Goal: Task Accomplishment & Management: Manage account settings

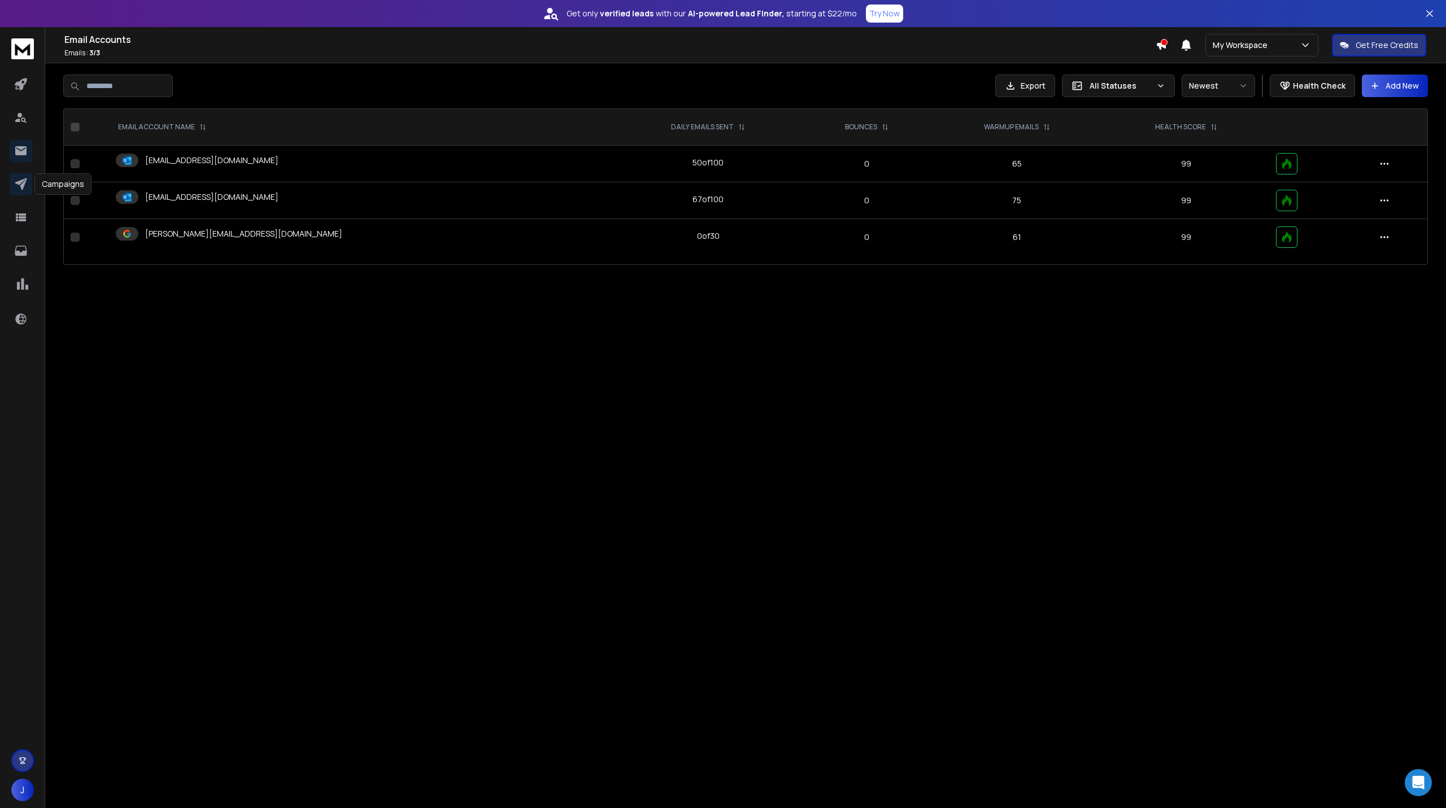
click at [20, 185] on icon at bounding box center [21, 184] width 14 height 14
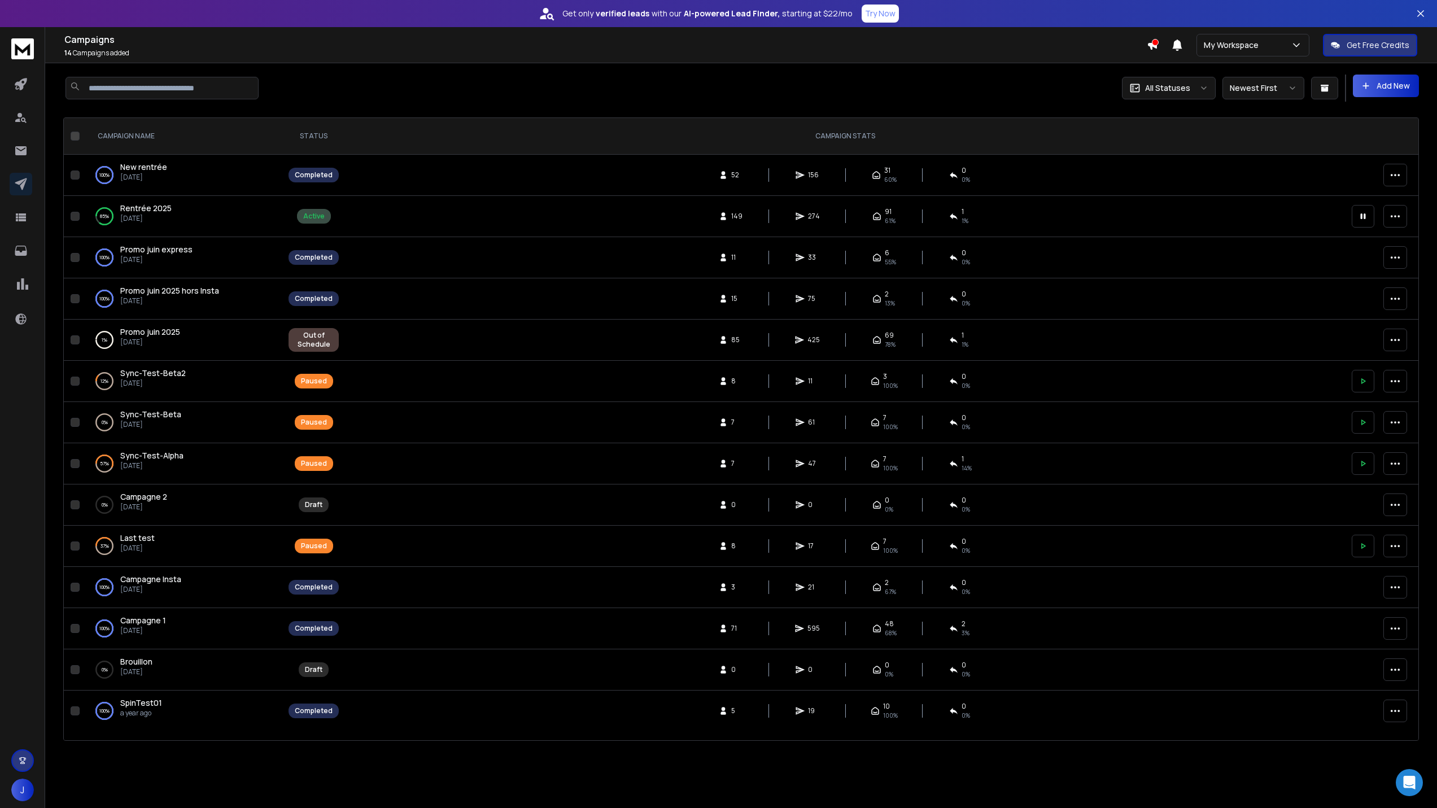
click at [144, 210] on span "Rentrée 2025" at bounding box center [145, 208] width 51 height 11
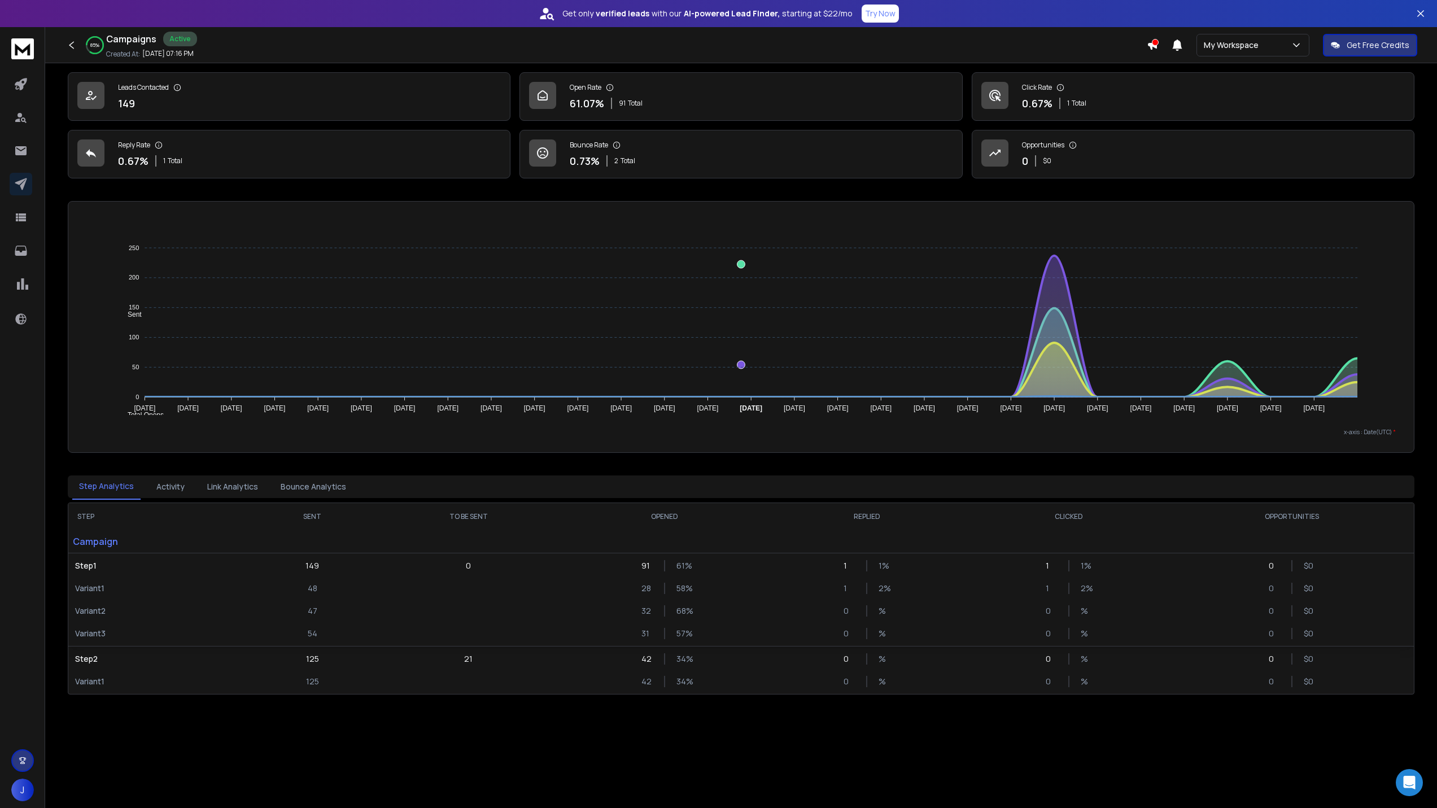
scroll to position [154, 0]
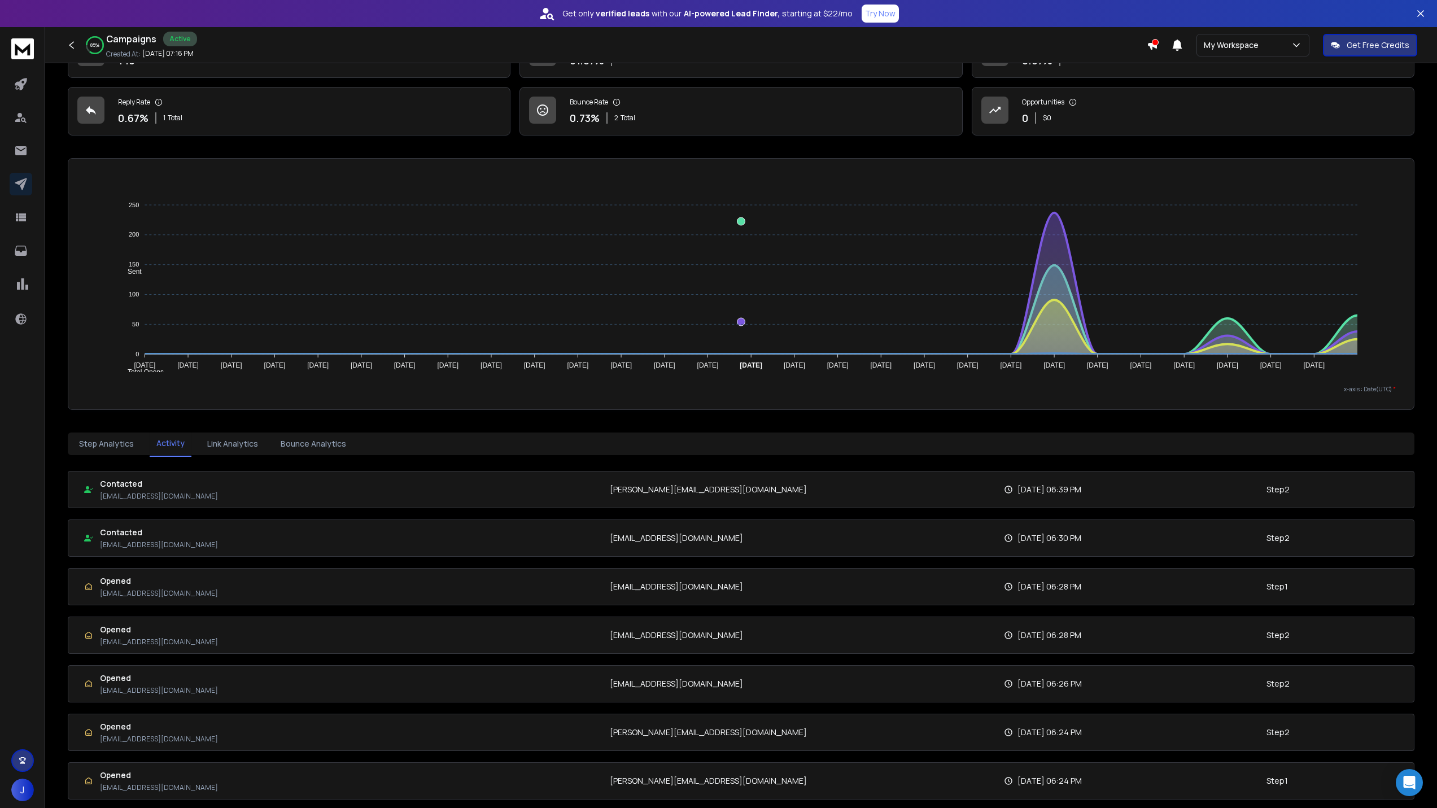
click at [172, 443] on button "Activity" at bounding box center [171, 444] width 42 height 26
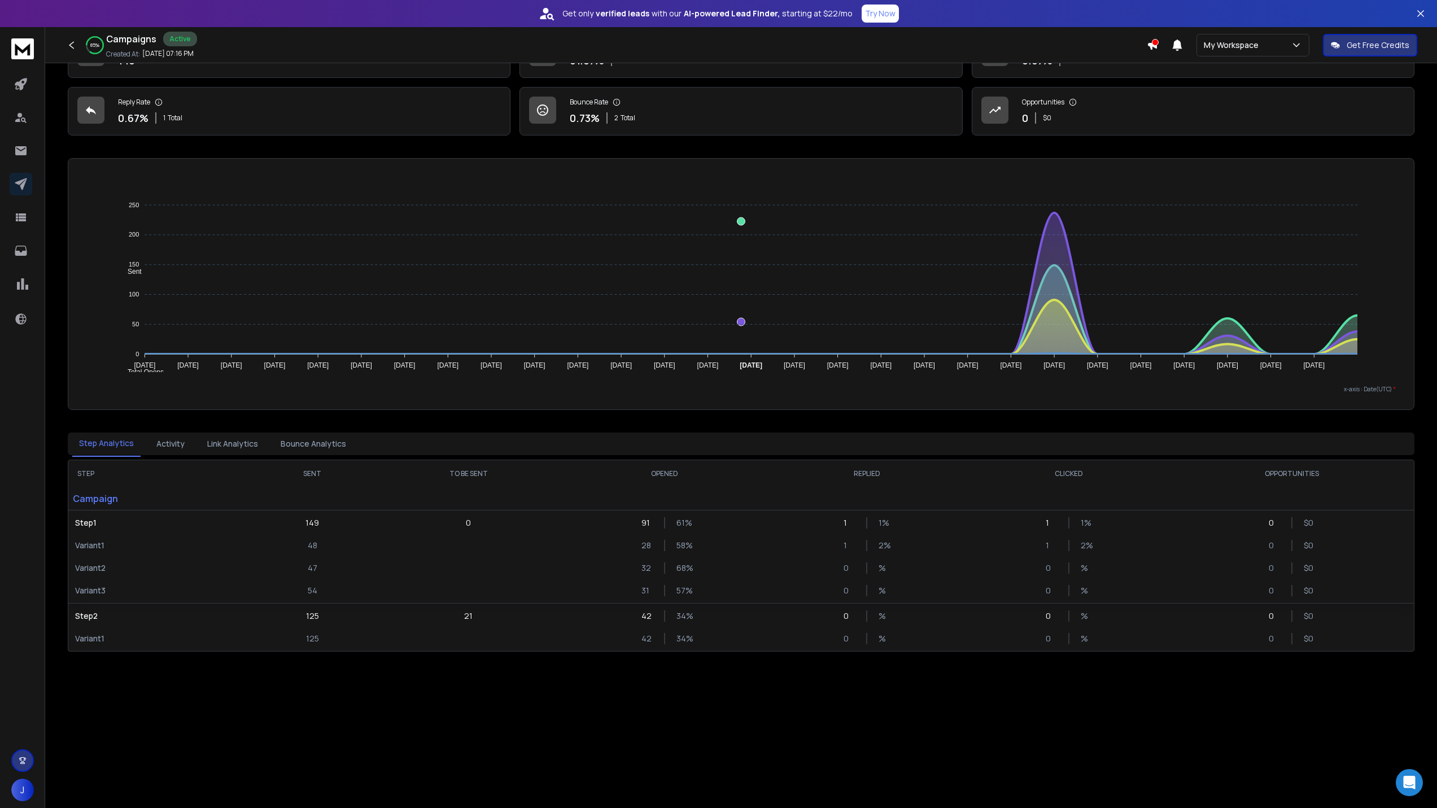
click at [111, 441] on button "Step Analytics" at bounding box center [106, 444] width 68 height 26
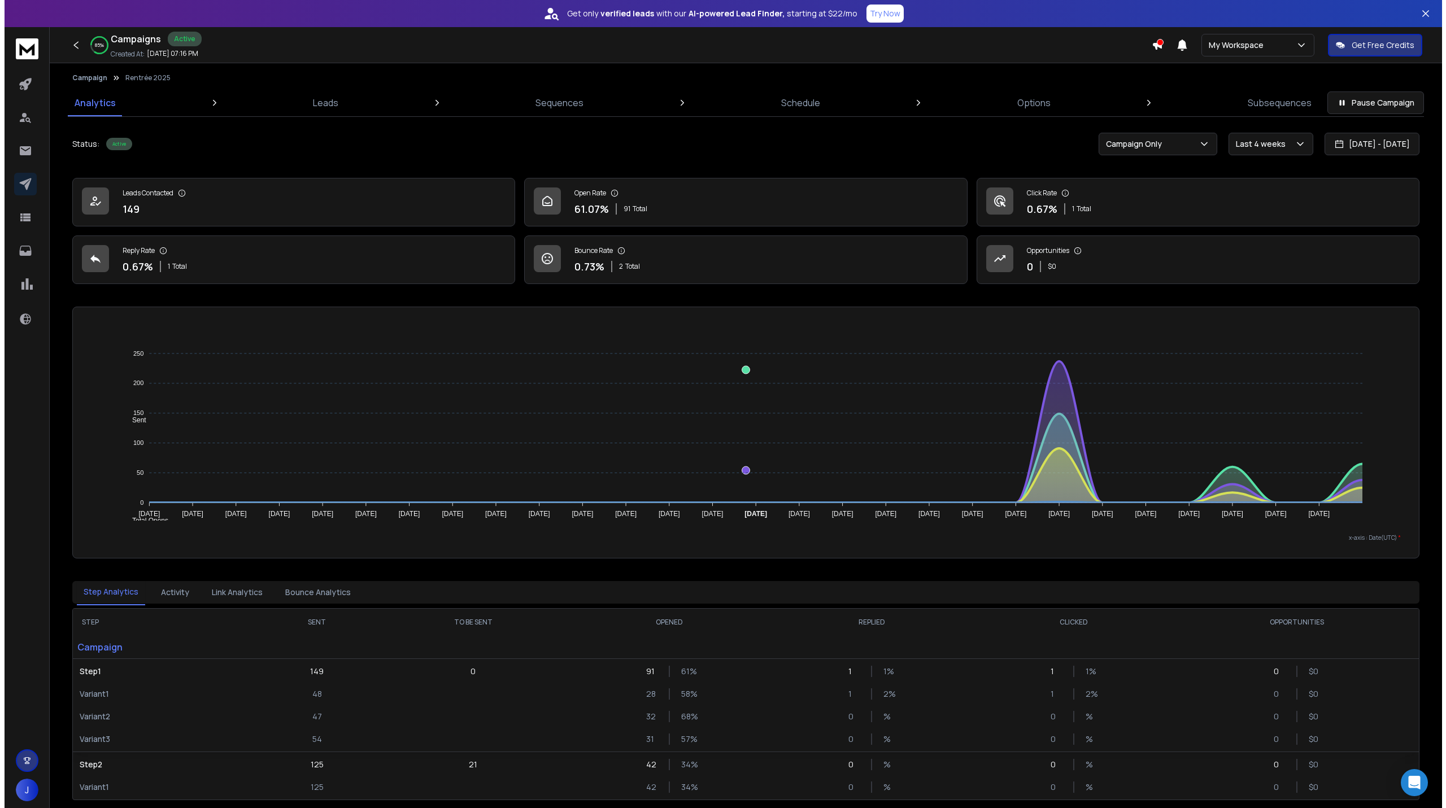
scroll to position [0, 0]
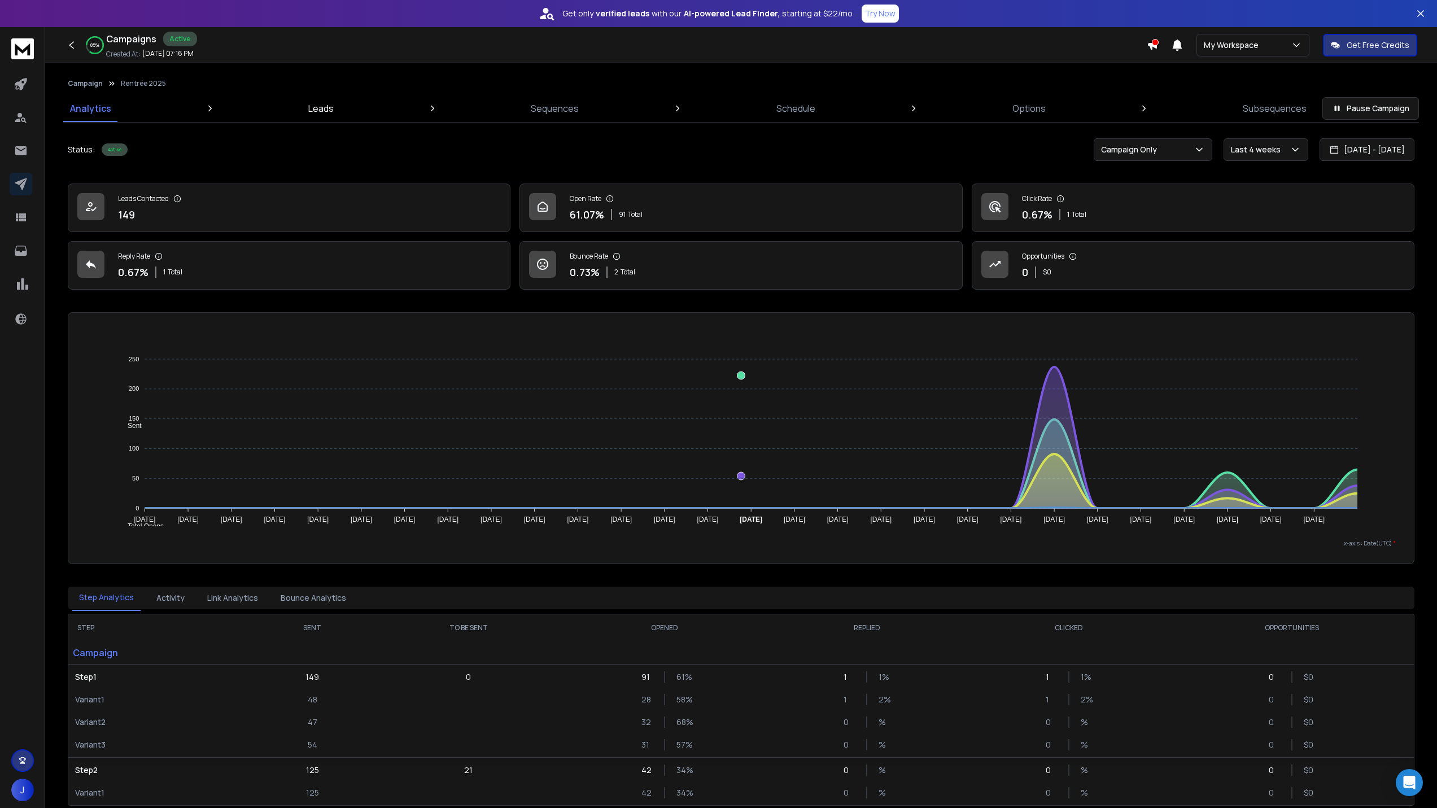
click at [331, 107] on p "Leads" at bounding box center [320, 109] width 25 height 14
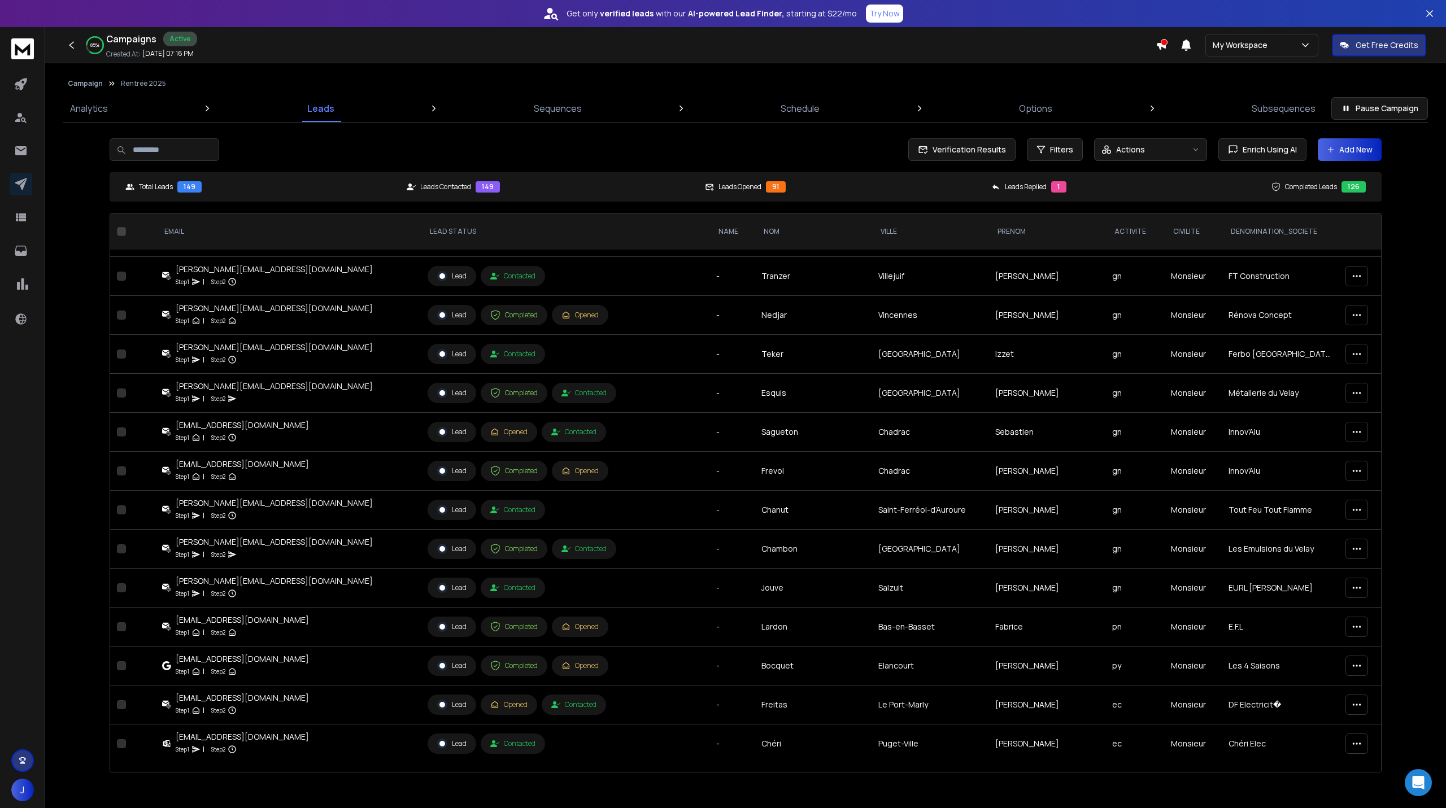
scroll to position [3589, 0]
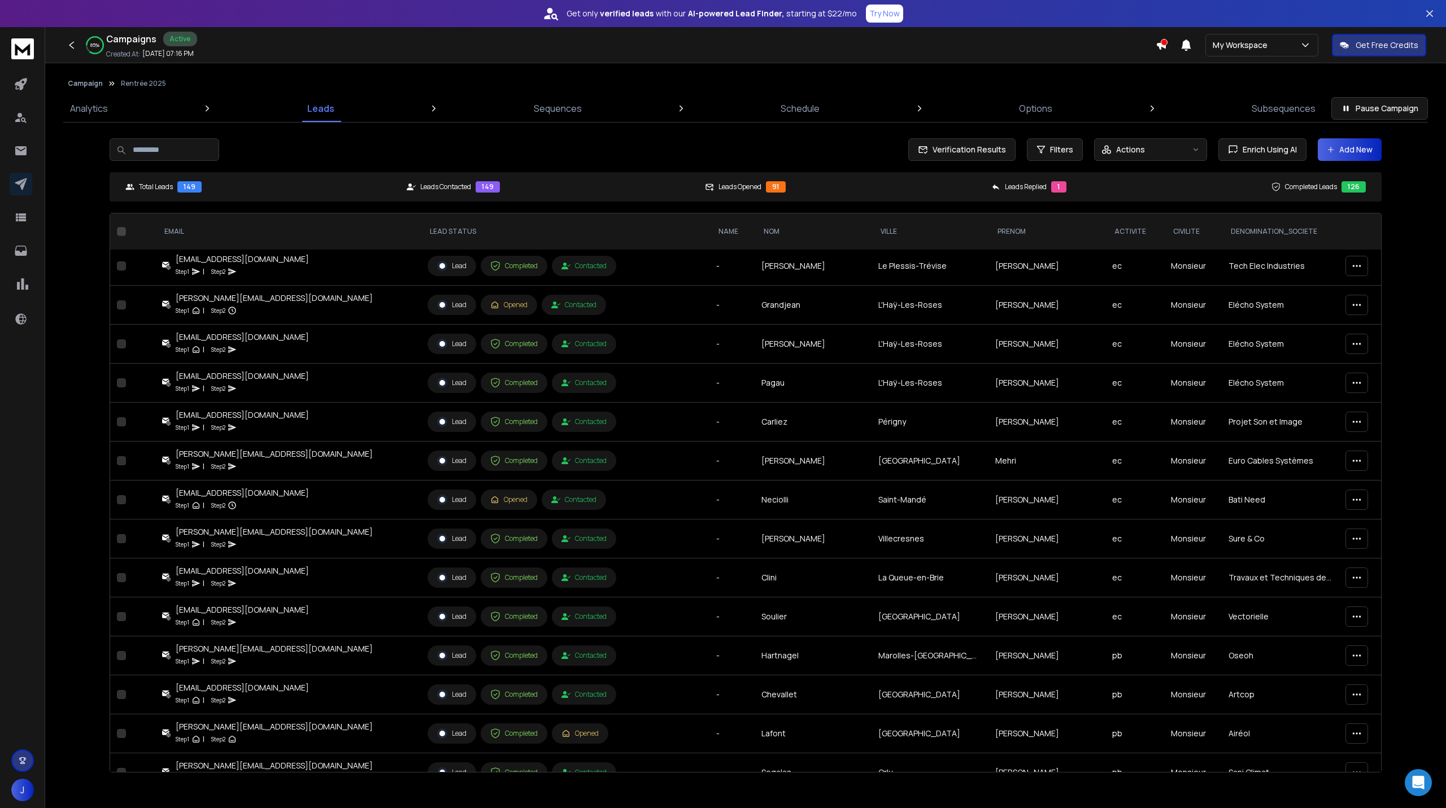
click at [690, 405] on td "Lead Completed Contacted" at bounding box center [565, 422] width 289 height 39
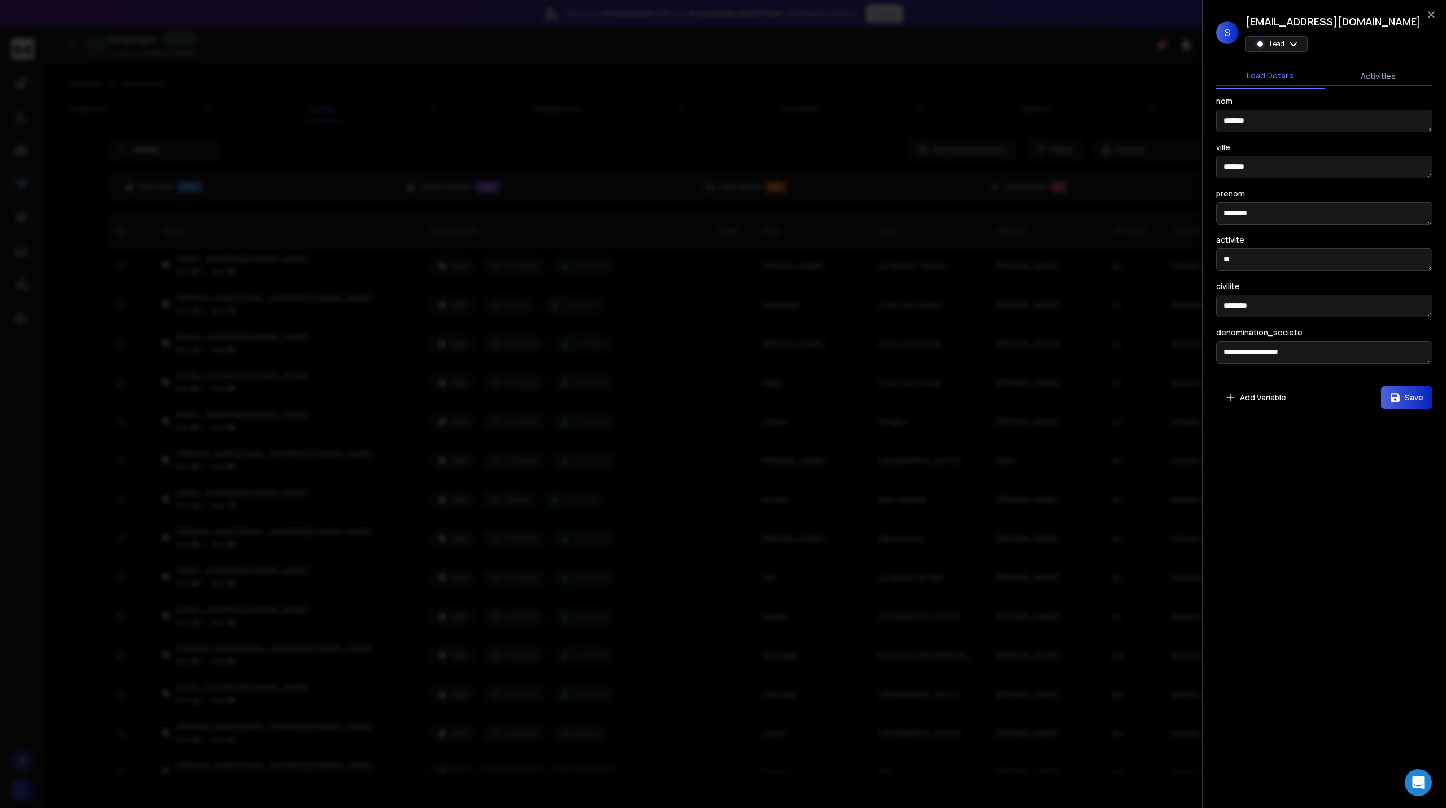
click at [1050, 74] on div at bounding box center [723, 404] width 1446 height 808
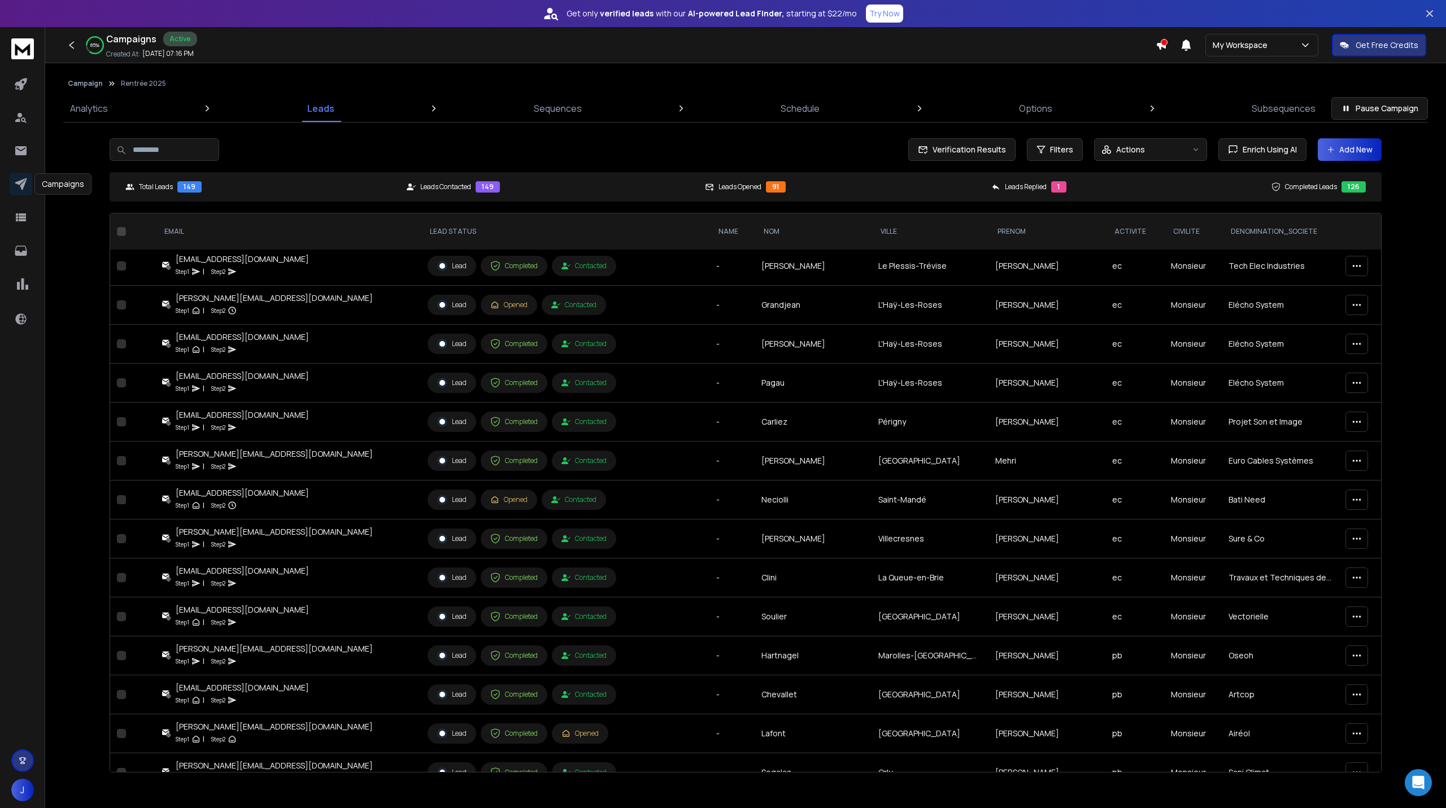
click at [21, 190] on icon at bounding box center [21, 184] width 14 height 14
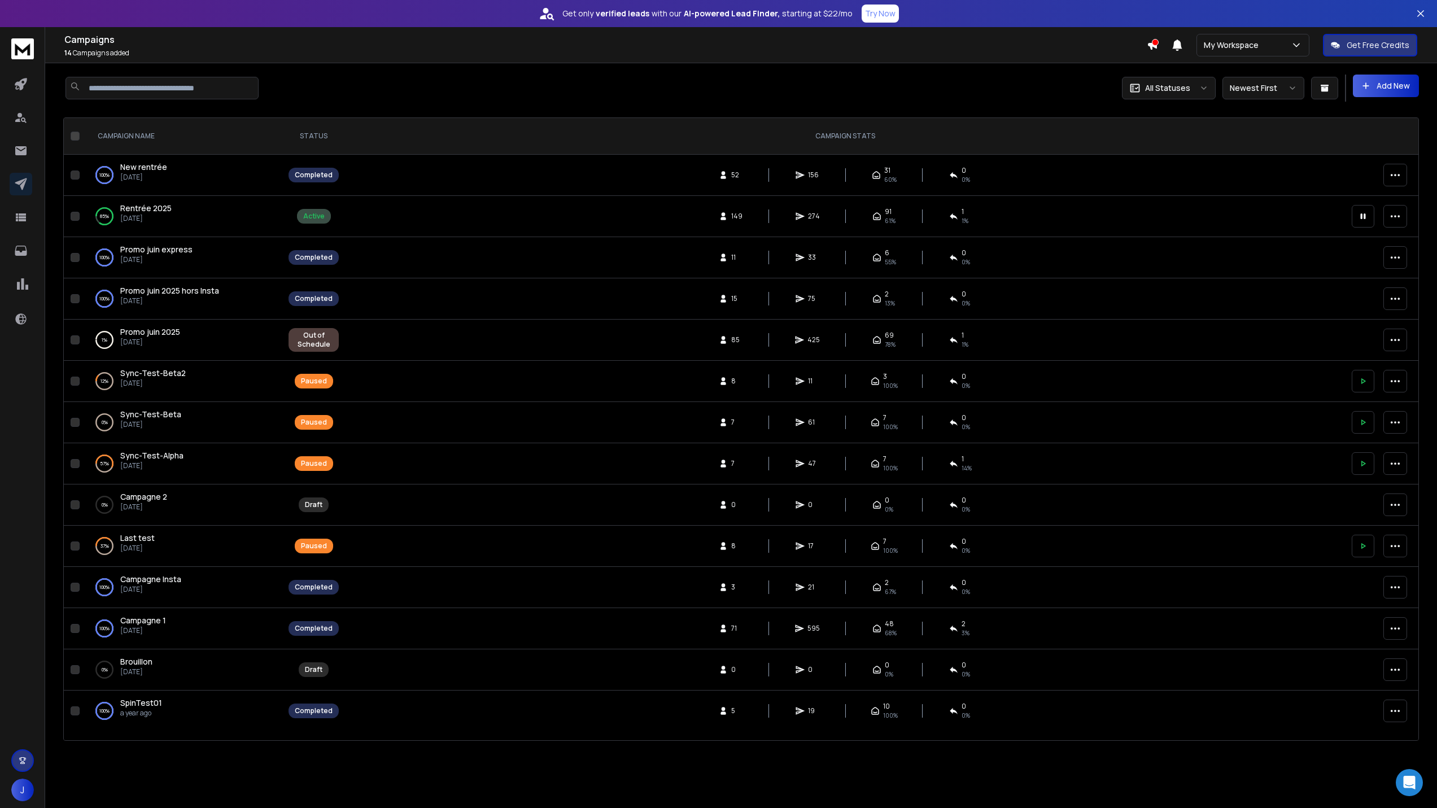
click at [142, 212] on span "Rentrée 2025" at bounding box center [145, 208] width 51 height 11
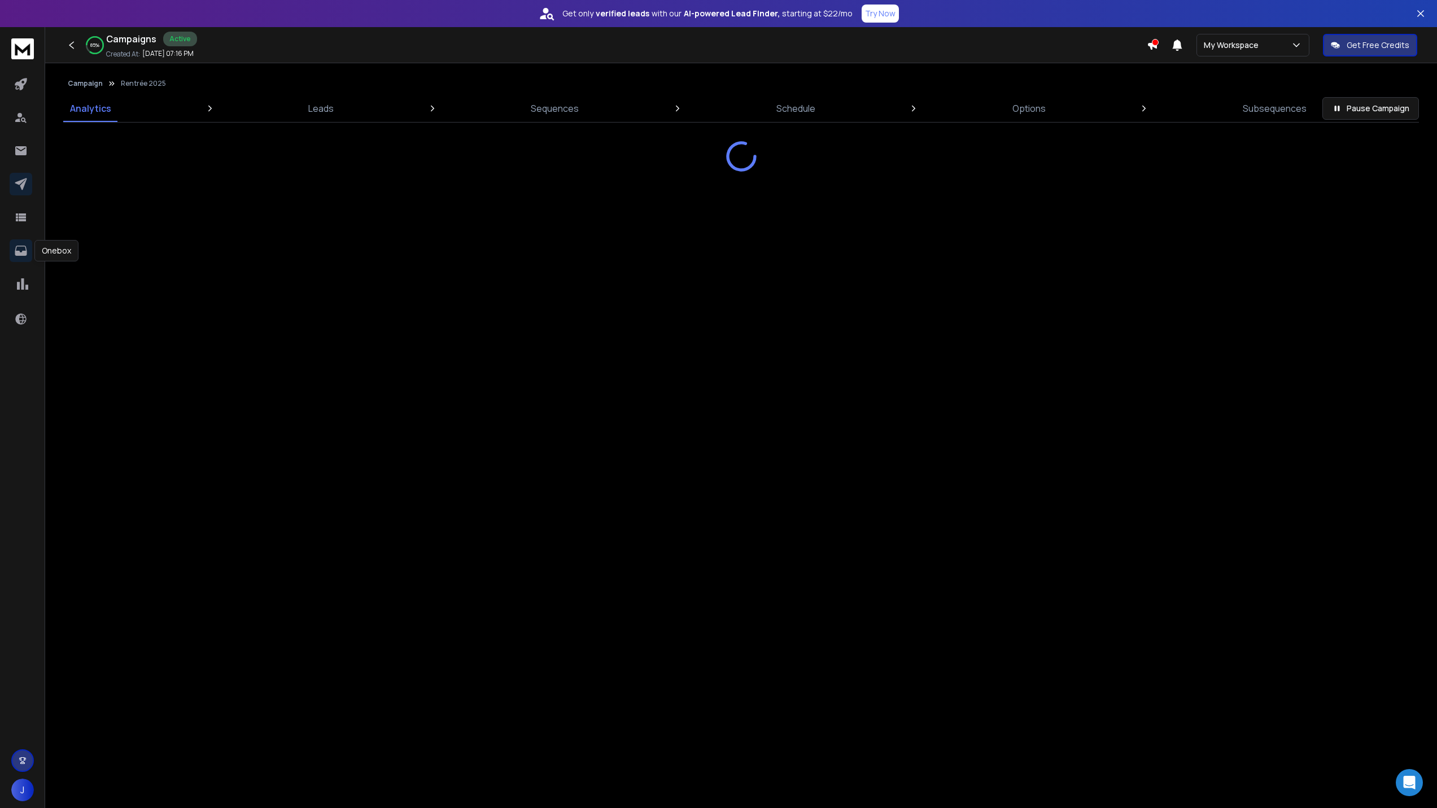
click at [23, 252] on icon at bounding box center [21, 251] width 12 height 10
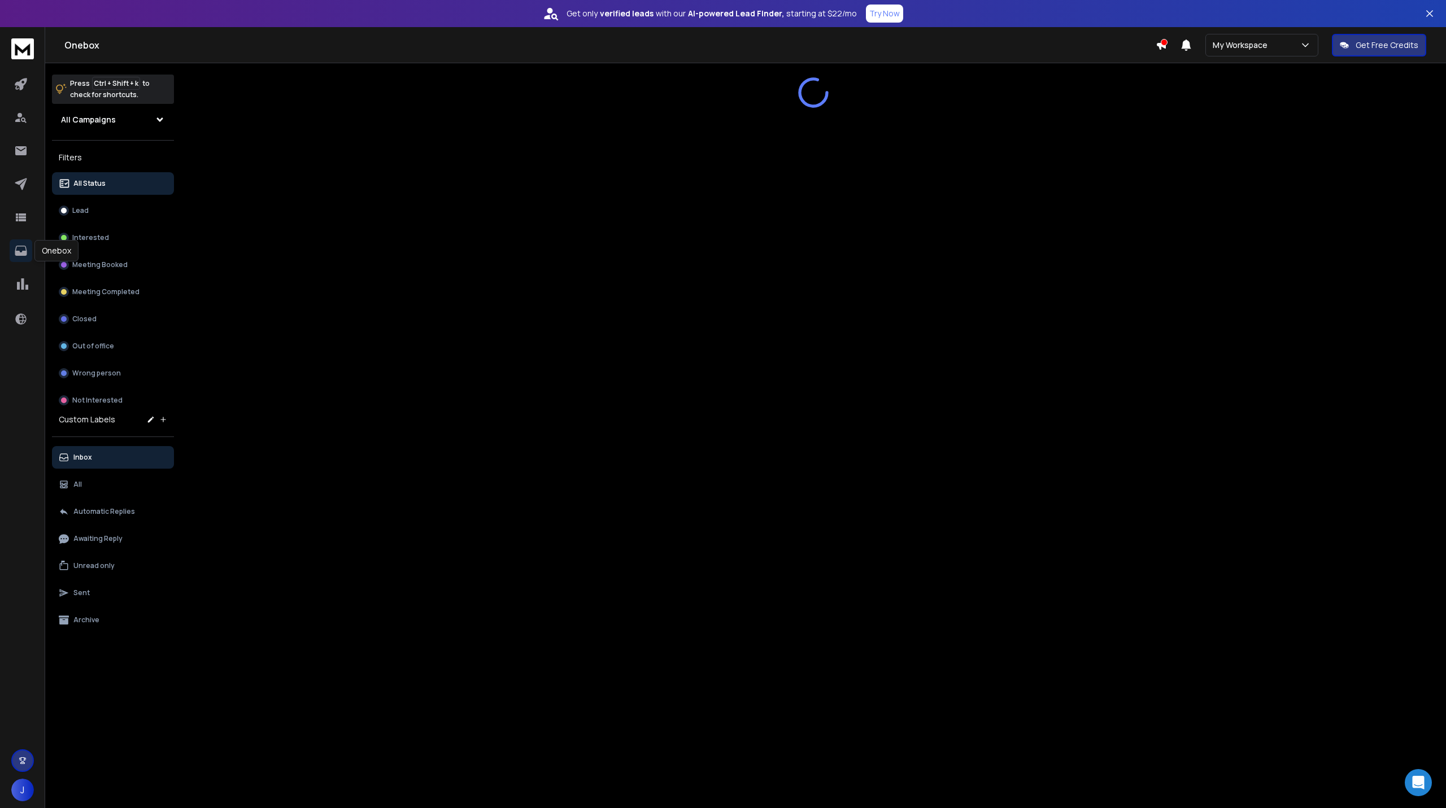
click at [20, 249] on icon at bounding box center [21, 251] width 14 height 14
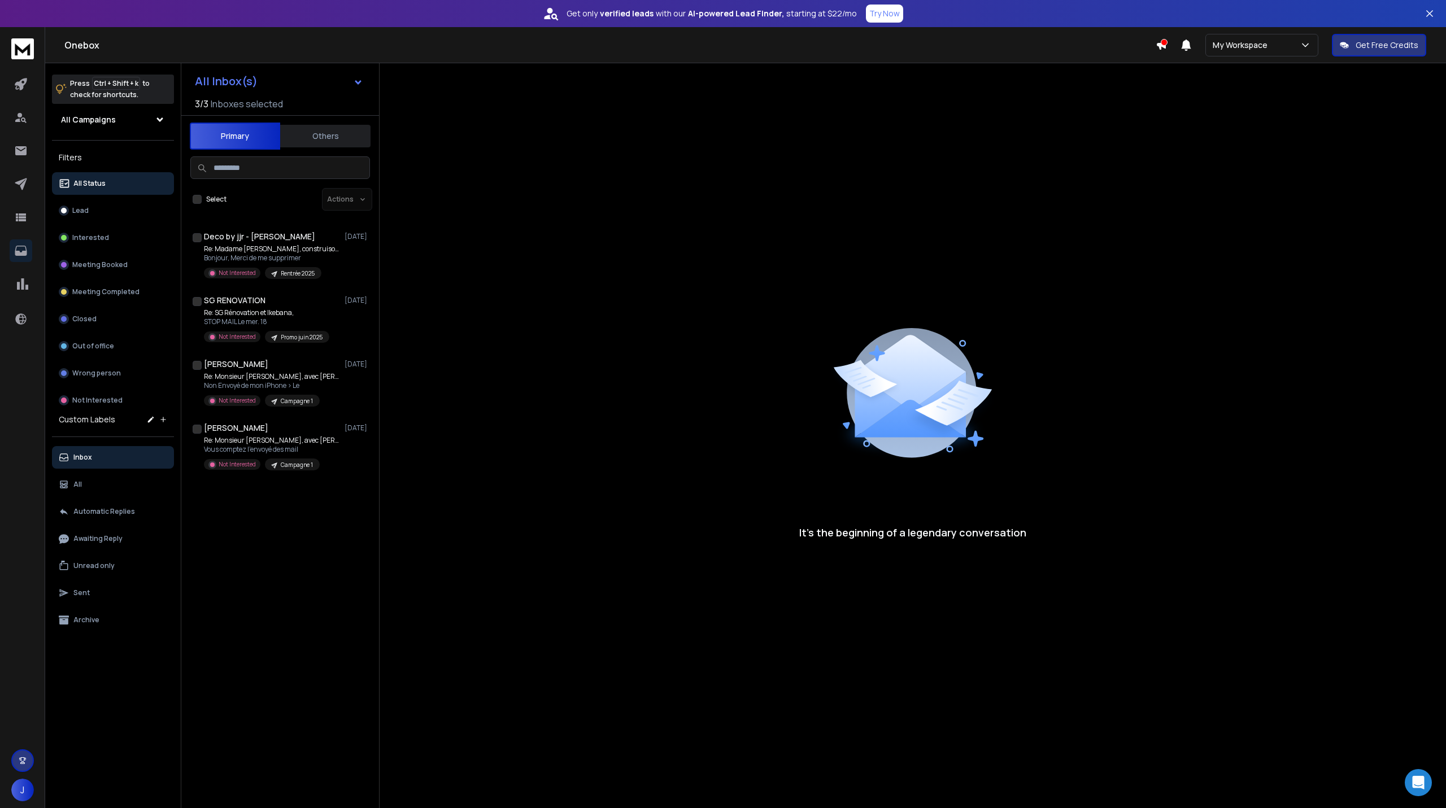
click at [333, 132] on button "Others" at bounding box center [325, 136] width 90 height 25
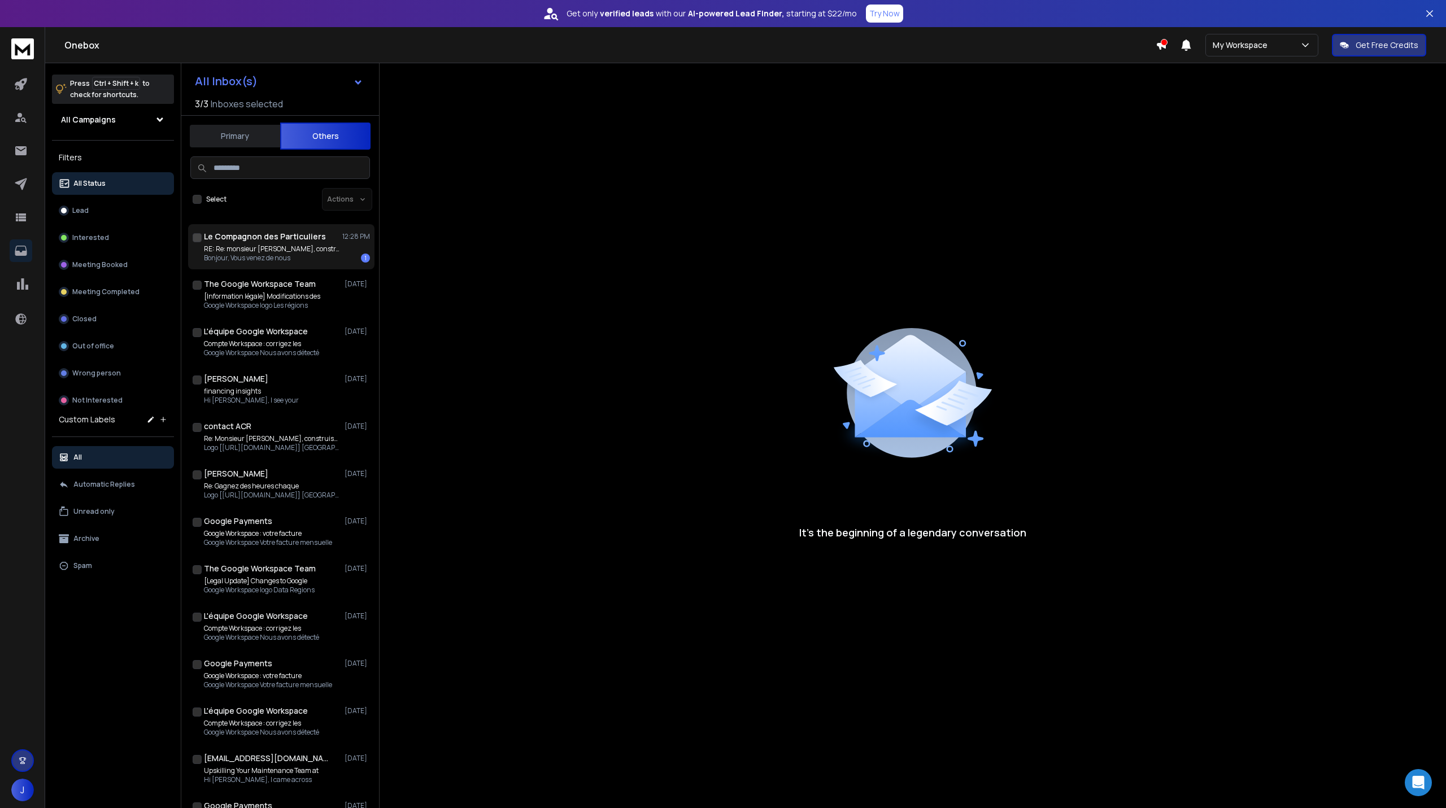
click at [253, 246] on p "RE: Re: monsieur [PERSON_NAME], constr..." at bounding box center [272, 249] width 136 height 9
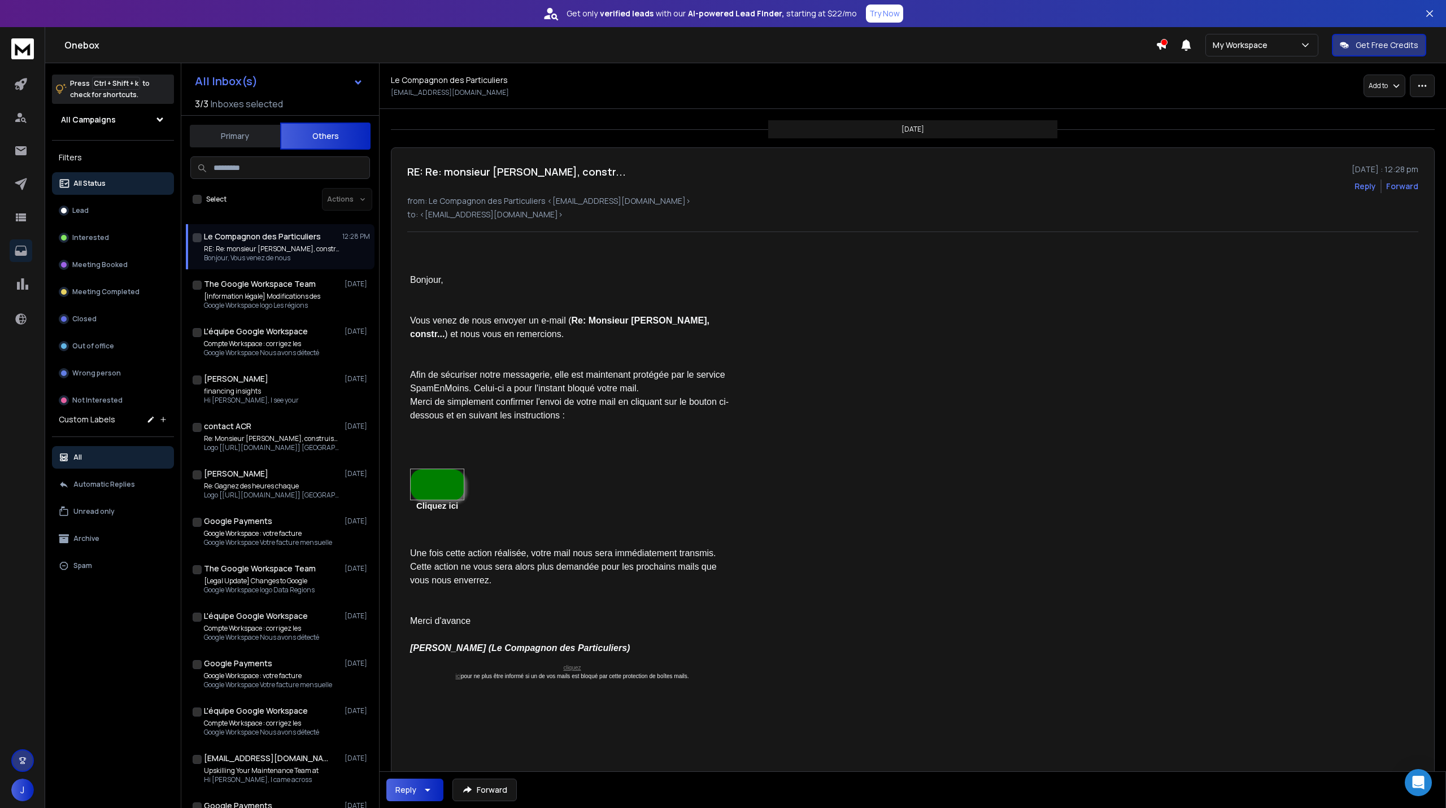
click at [443, 511] on font "Cliquez ici" at bounding box center [437, 506] width 42 height 10
click at [267, 243] on div "Le Compagnon des Particuliers 12:28 PM RE: Re: monsieur [PERSON_NAME], constr..…" at bounding box center [287, 247] width 166 height 32
click at [272, 299] on p "[Information légale] Modifications des" at bounding box center [262, 296] width 116 height 9
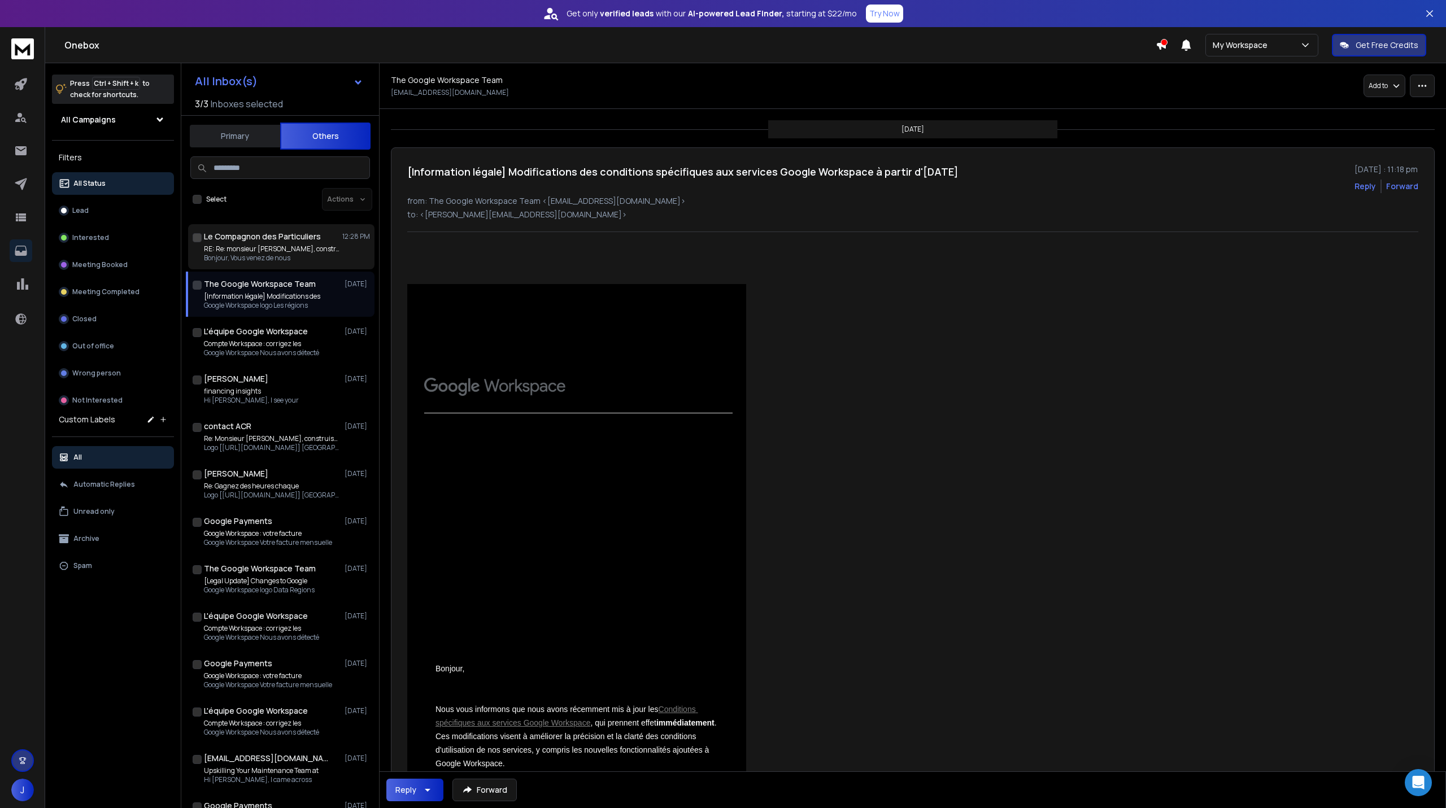
click at [267, 245] on p "RE: Re: monsieur [PERSON_NAME], constr..." at bounding box center [272, 249] width 136 height 9
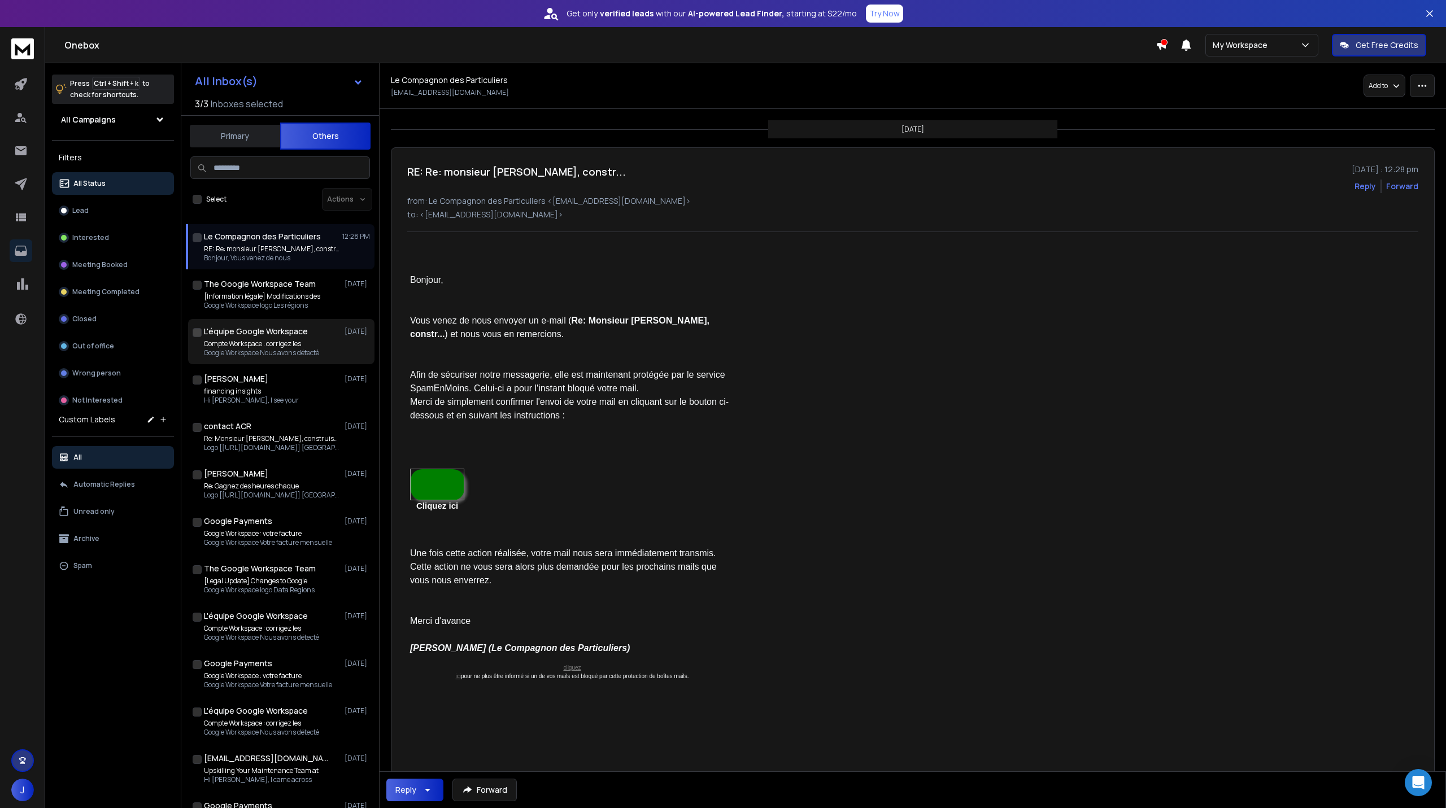
click at [262, 329] on h1 "L'équipe Google Workspace" at bounding box center [256, 331] width 104 height 11
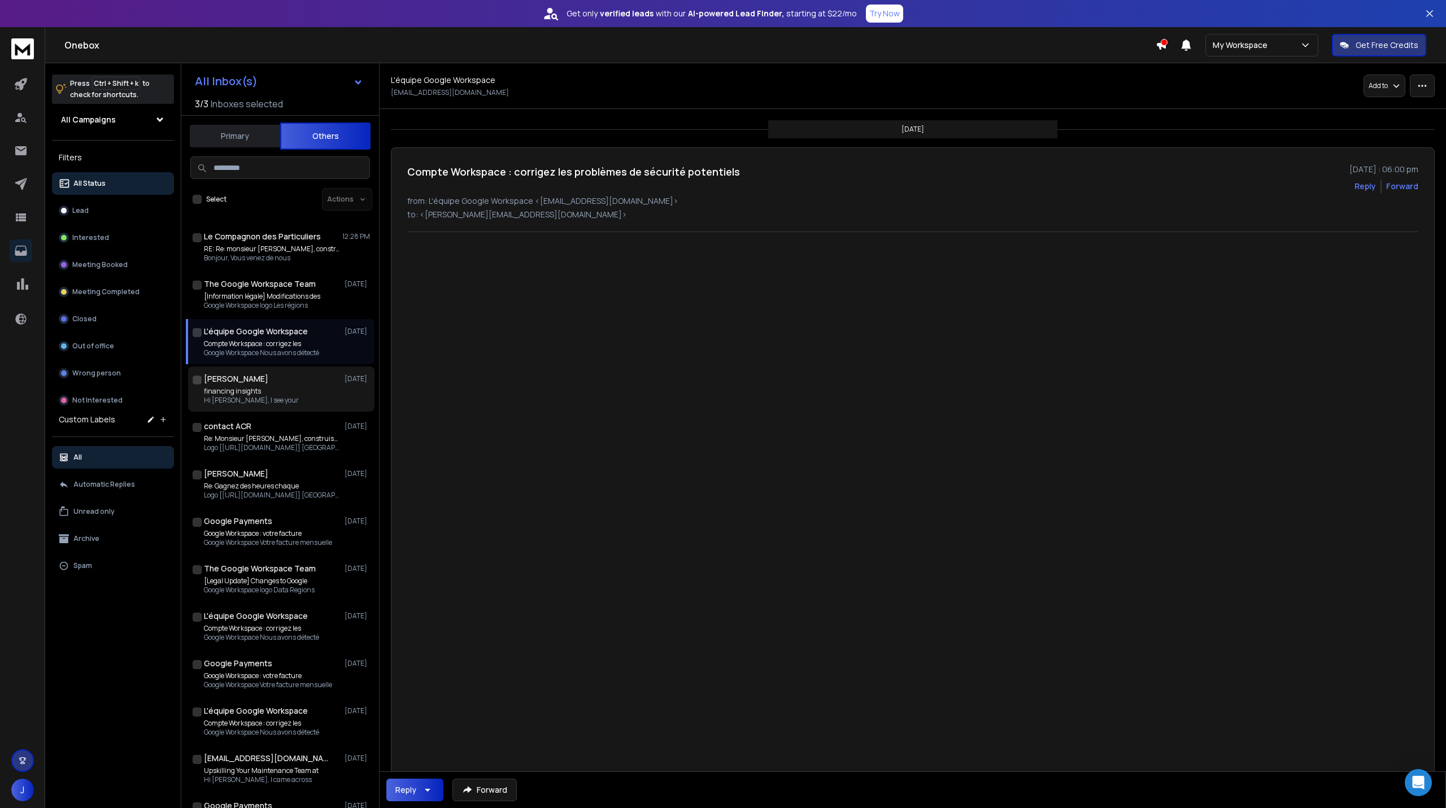
click at [258, 382] on div "[PERSON_NAME] [DATE]" at bounding box center [287, 378] width 166 height 11
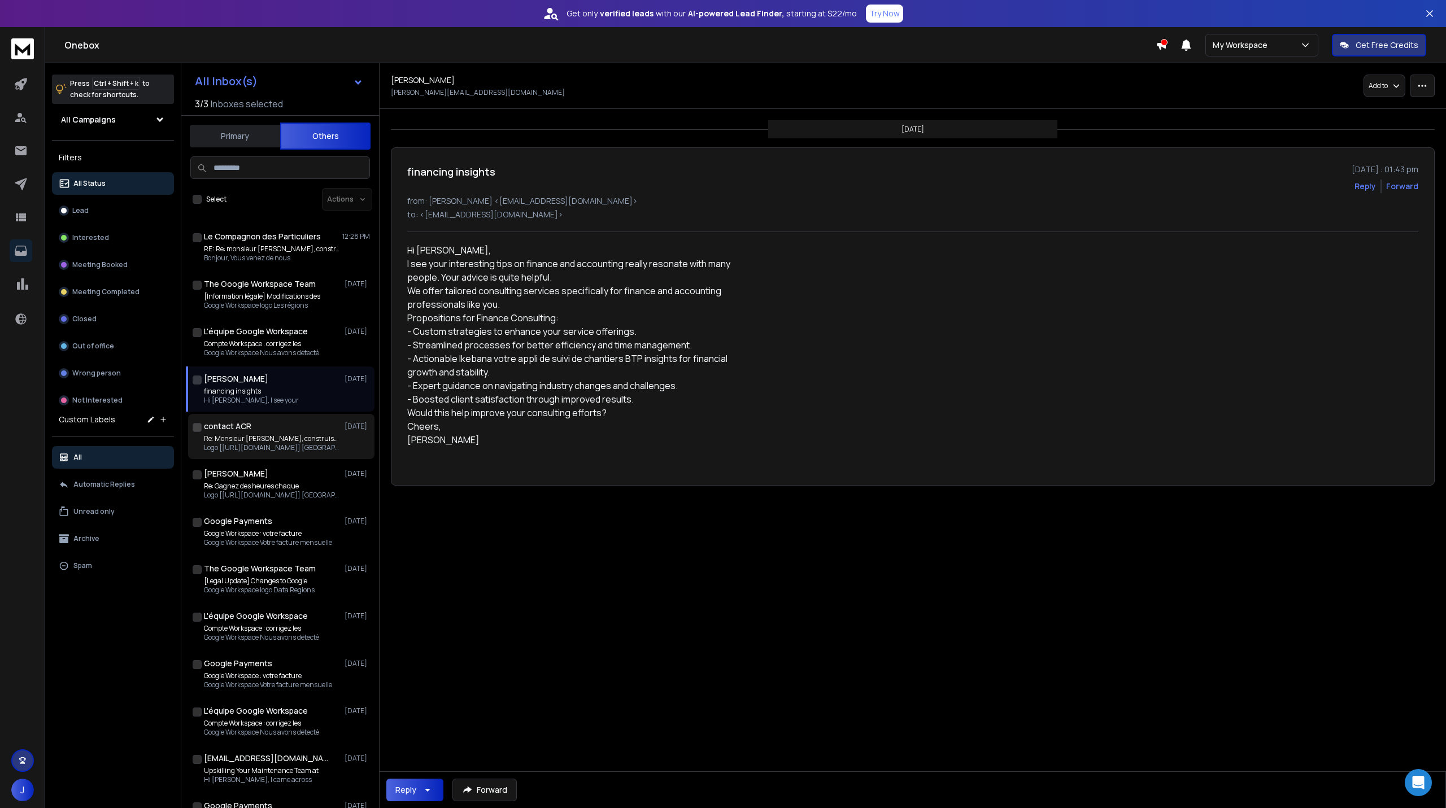
click at [255, 433] on div "contact ACR [DATE] Re: Monsieur [PERSON_NAME], construisons ensemble Logo [[URL…" at bounding box center [287, 437] width 166 height 32
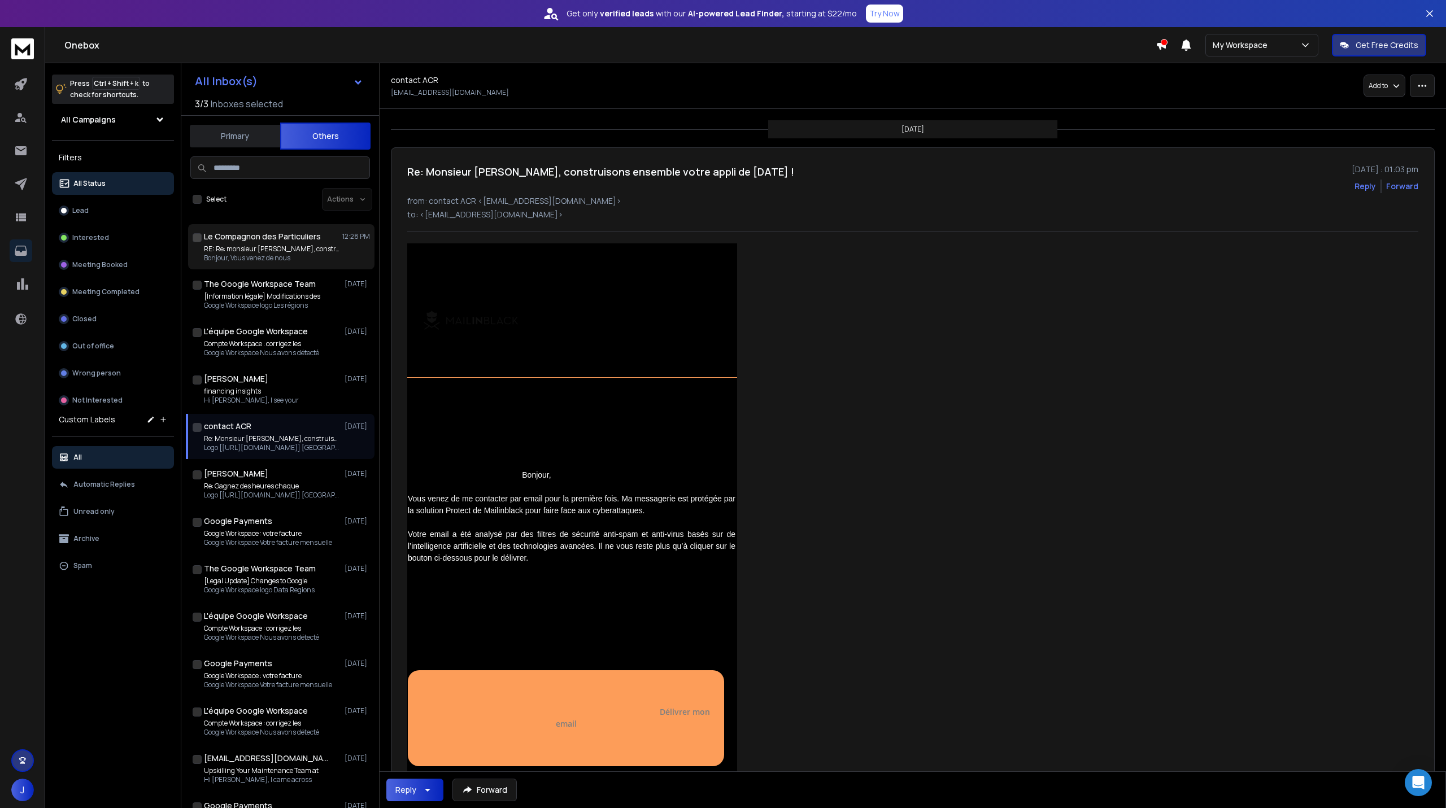
click at [270, 251] on p "RE: Re: monsieur [PERSON_NAME], constr..." at bounding box center [272, 249] width 136 height 9
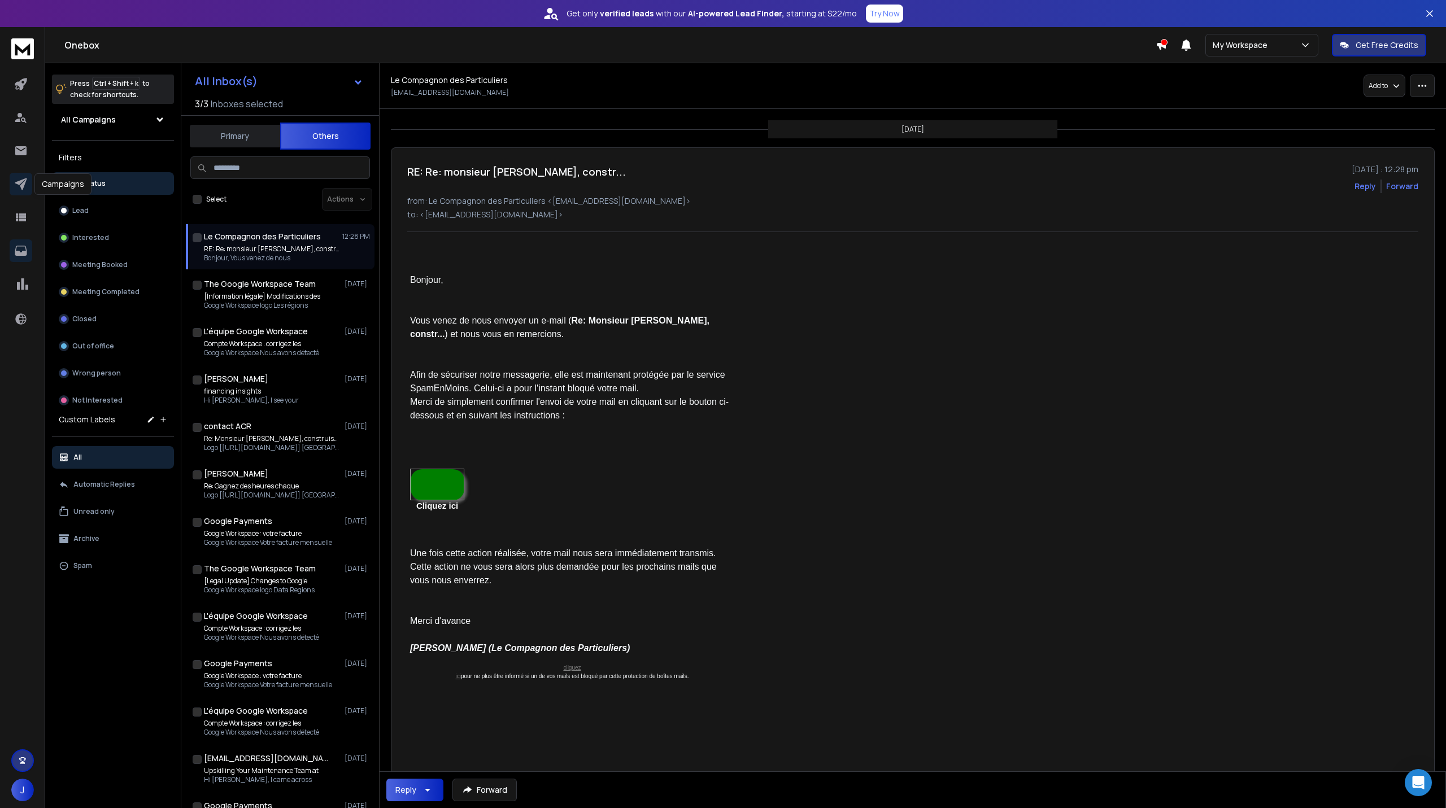
click at [23, 182] on icon at bounding box center [21, 184] width 14 height 14
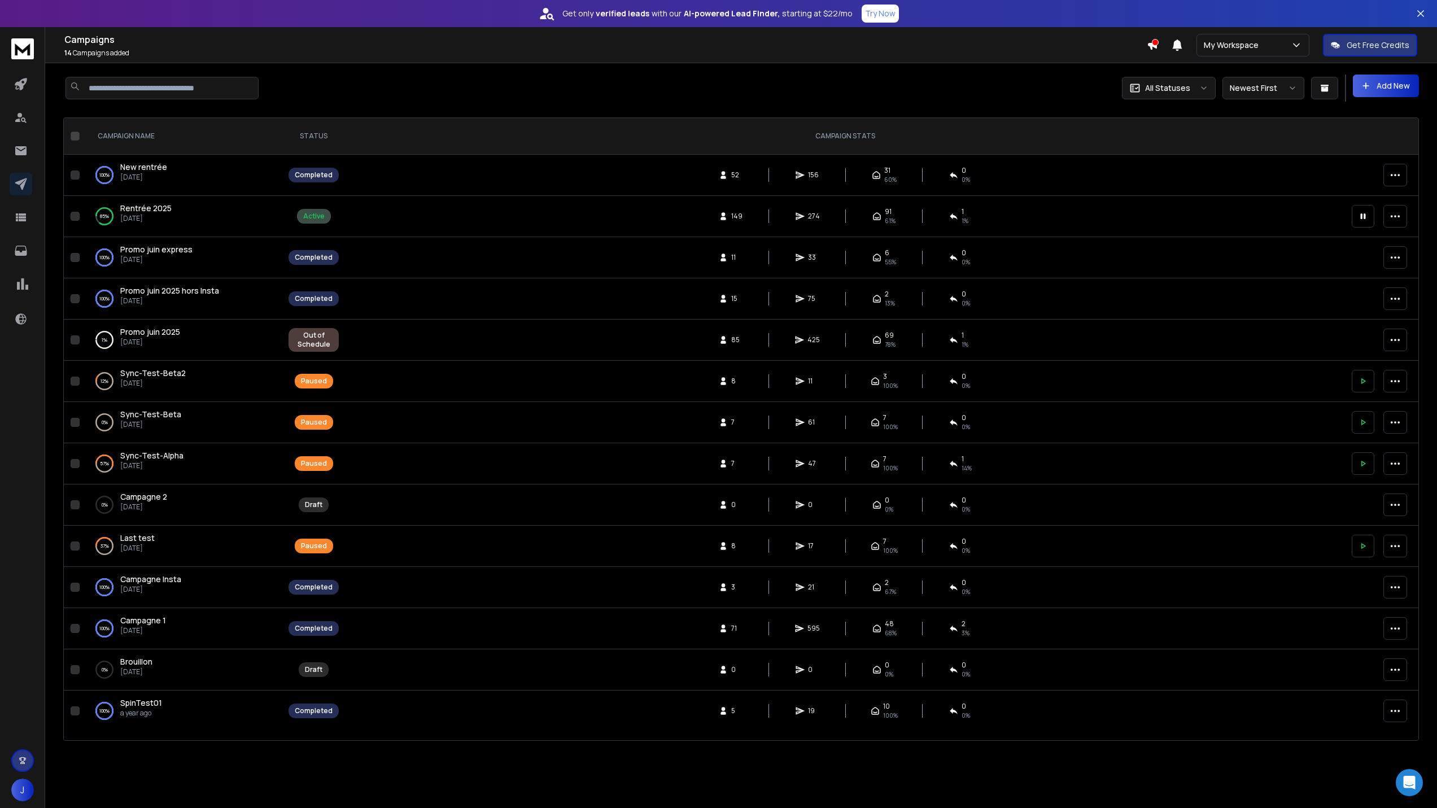
click at [137, 170] on span "New rentrée" at bounding box center [143, 167] width 47 height 11
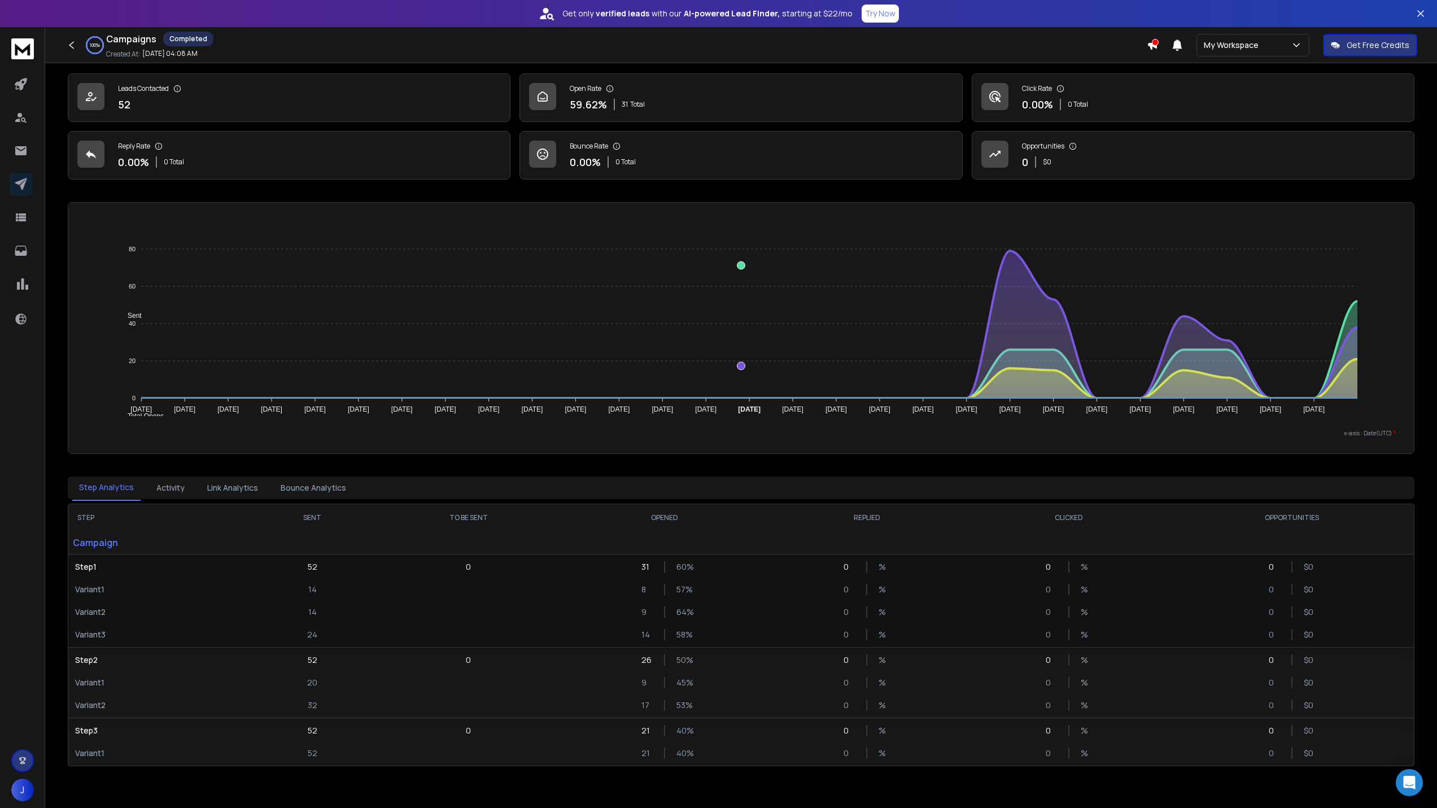
scroll to position [113, 0]
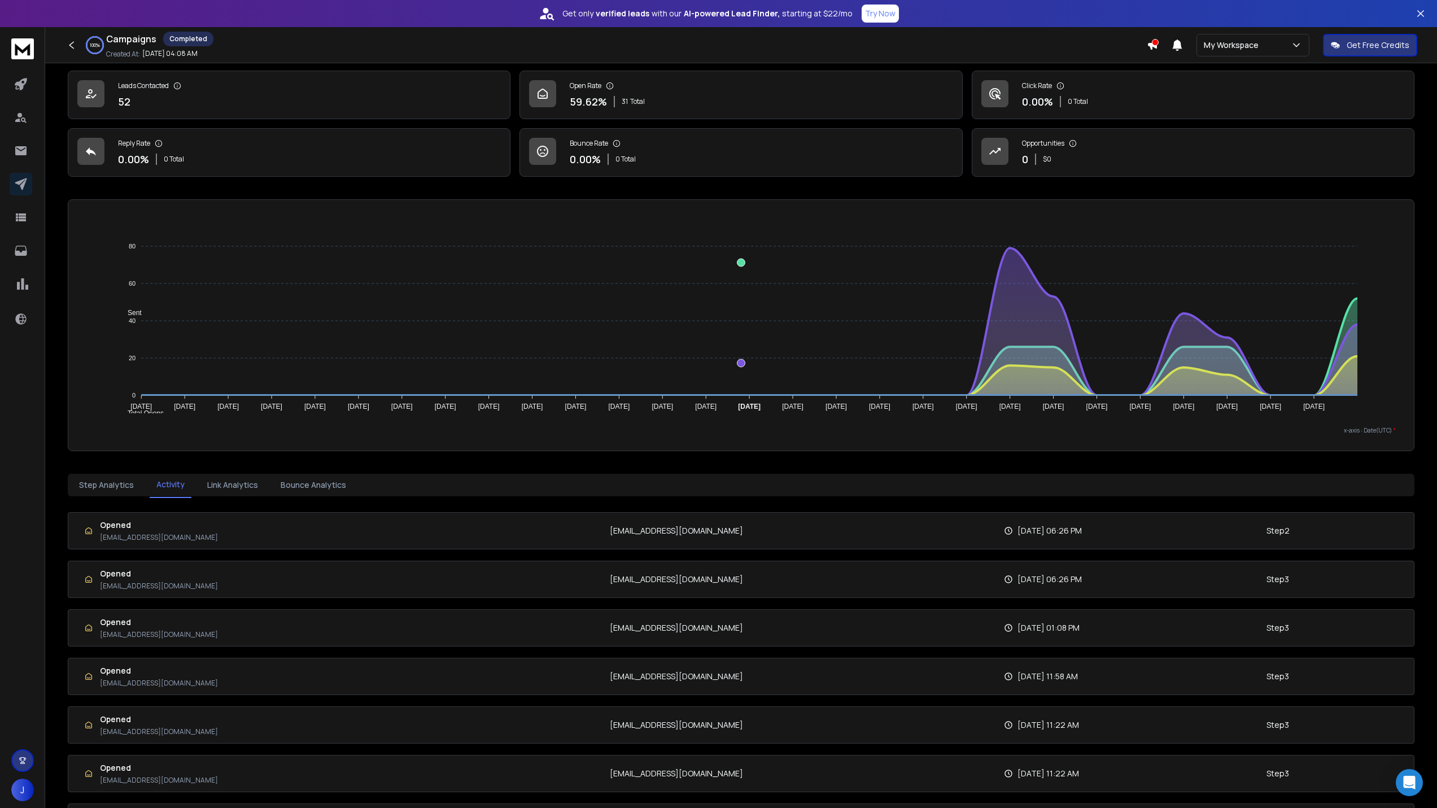
click at [167, 488] on button "Activity" at bounding box center [171, 485] width 42 height 26
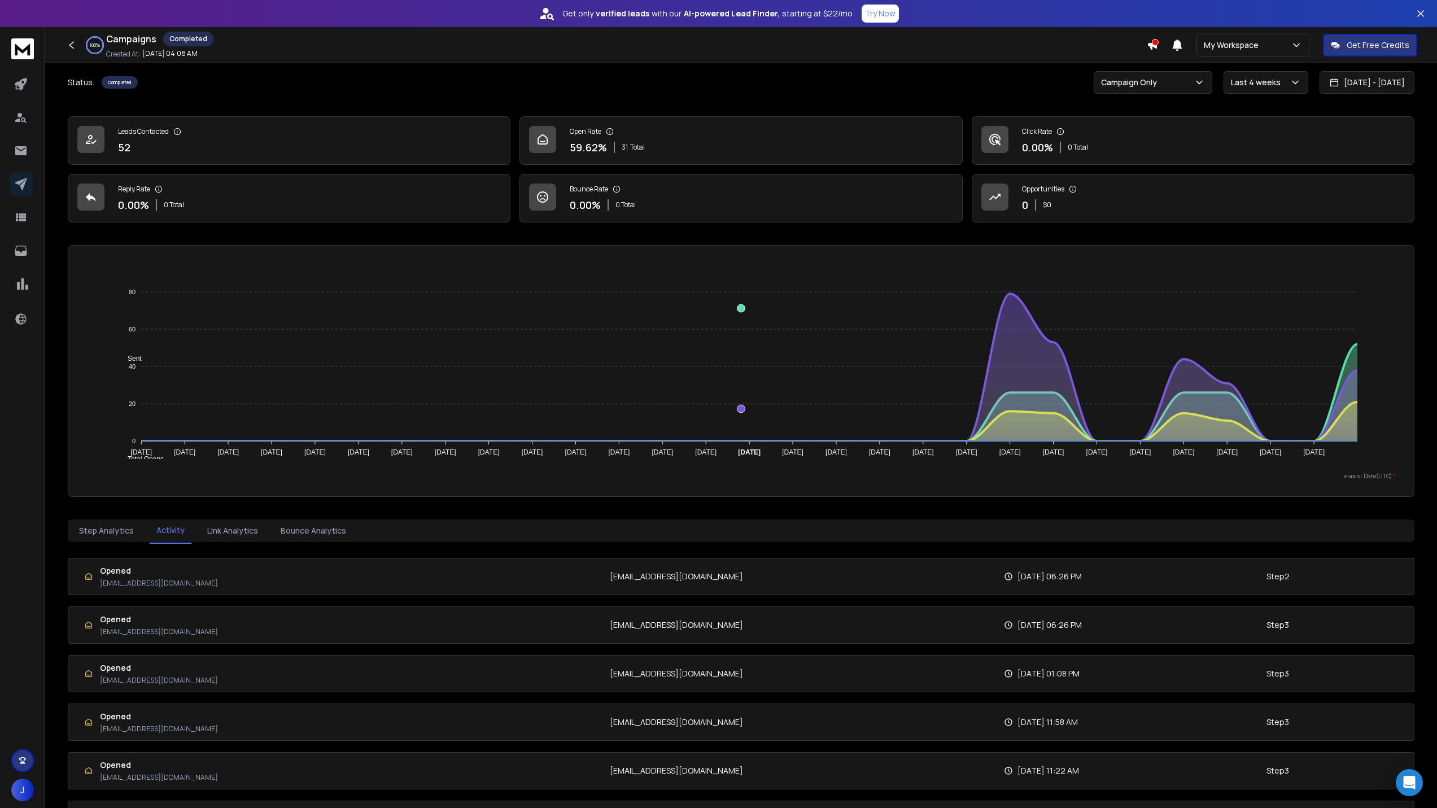
scroll to position [0, 0]
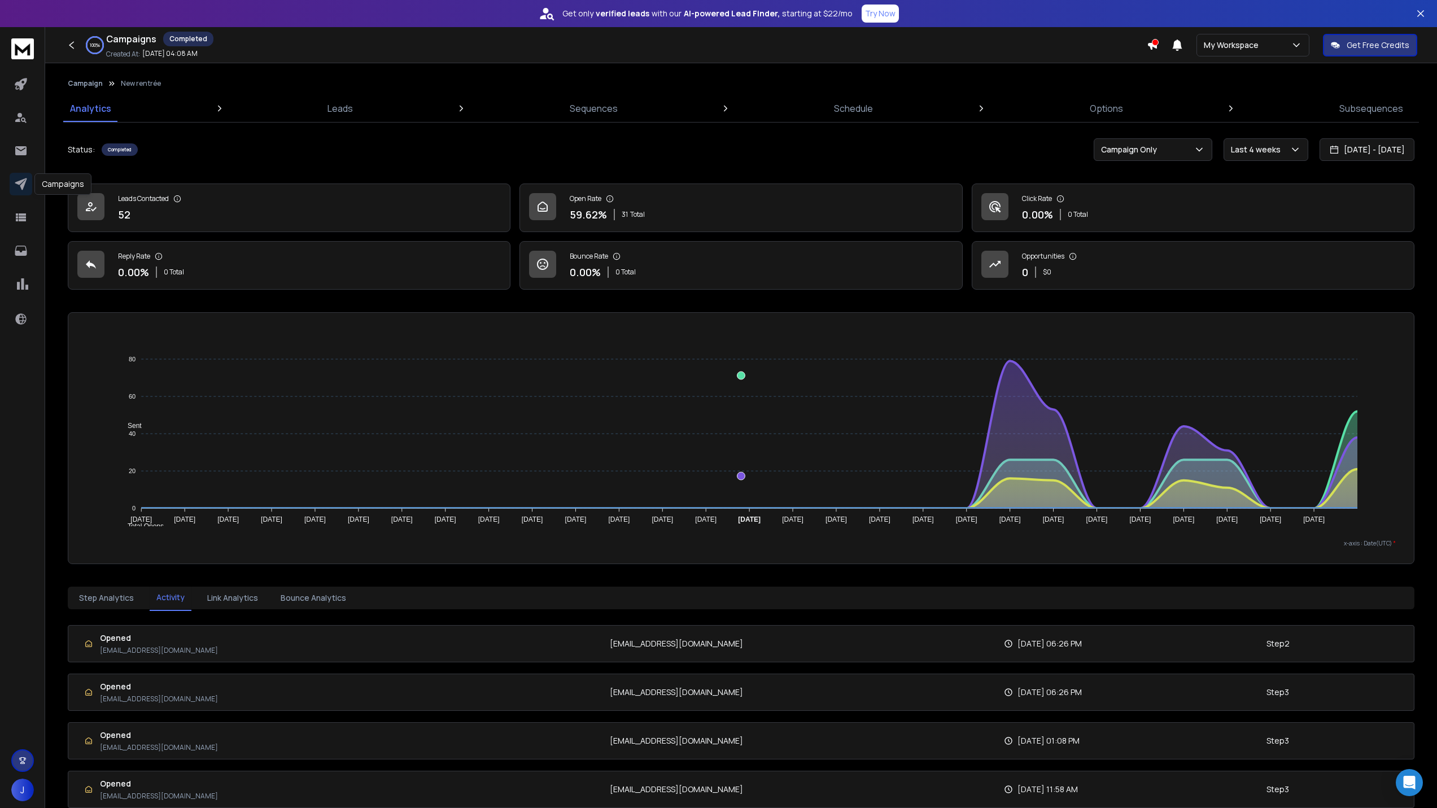
click at [24, 186] on icon at bounding box center [21, 184] width 14 height 14
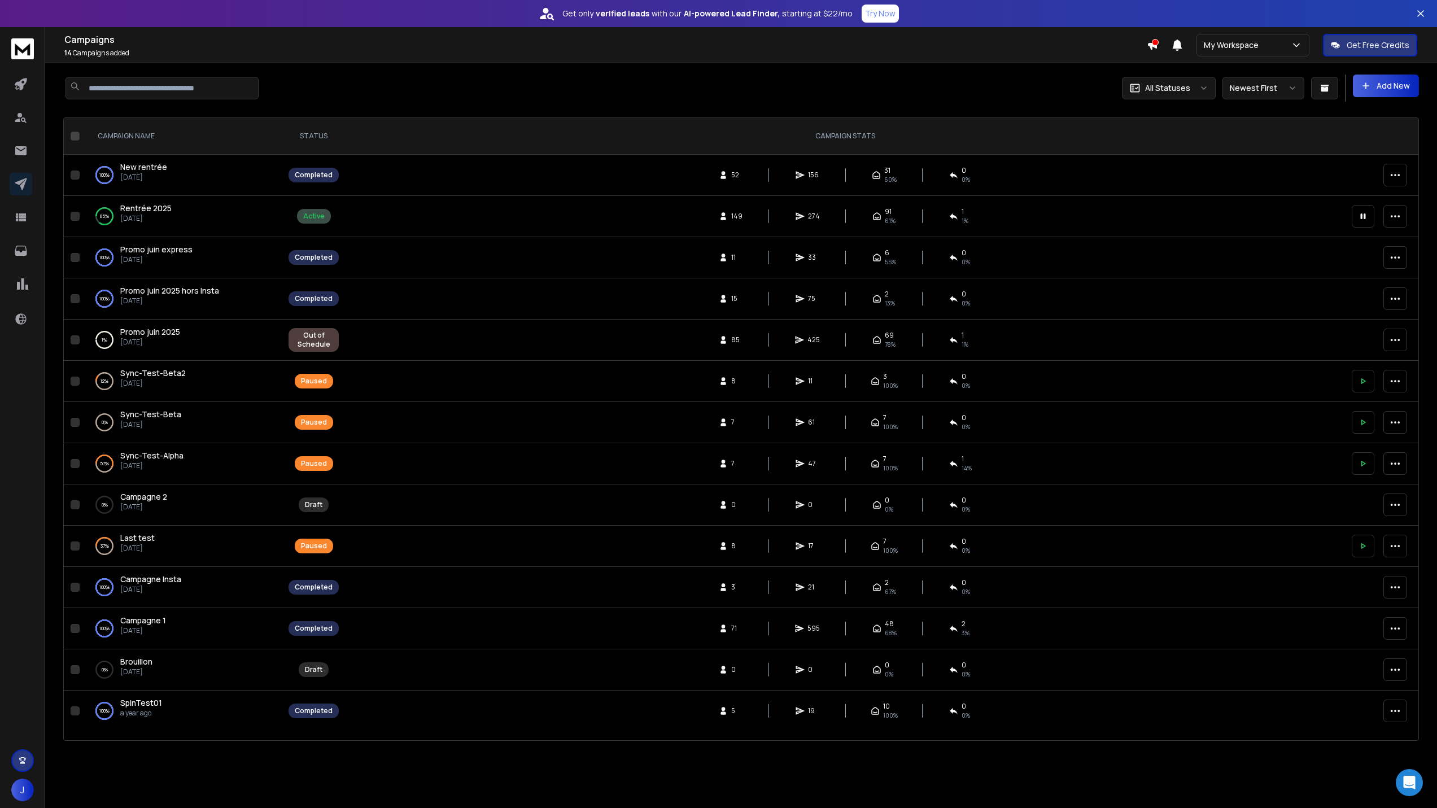
click at [147, 212] on span "Rentrée 2025" at bounding box center [145, 208] width 51 height 11
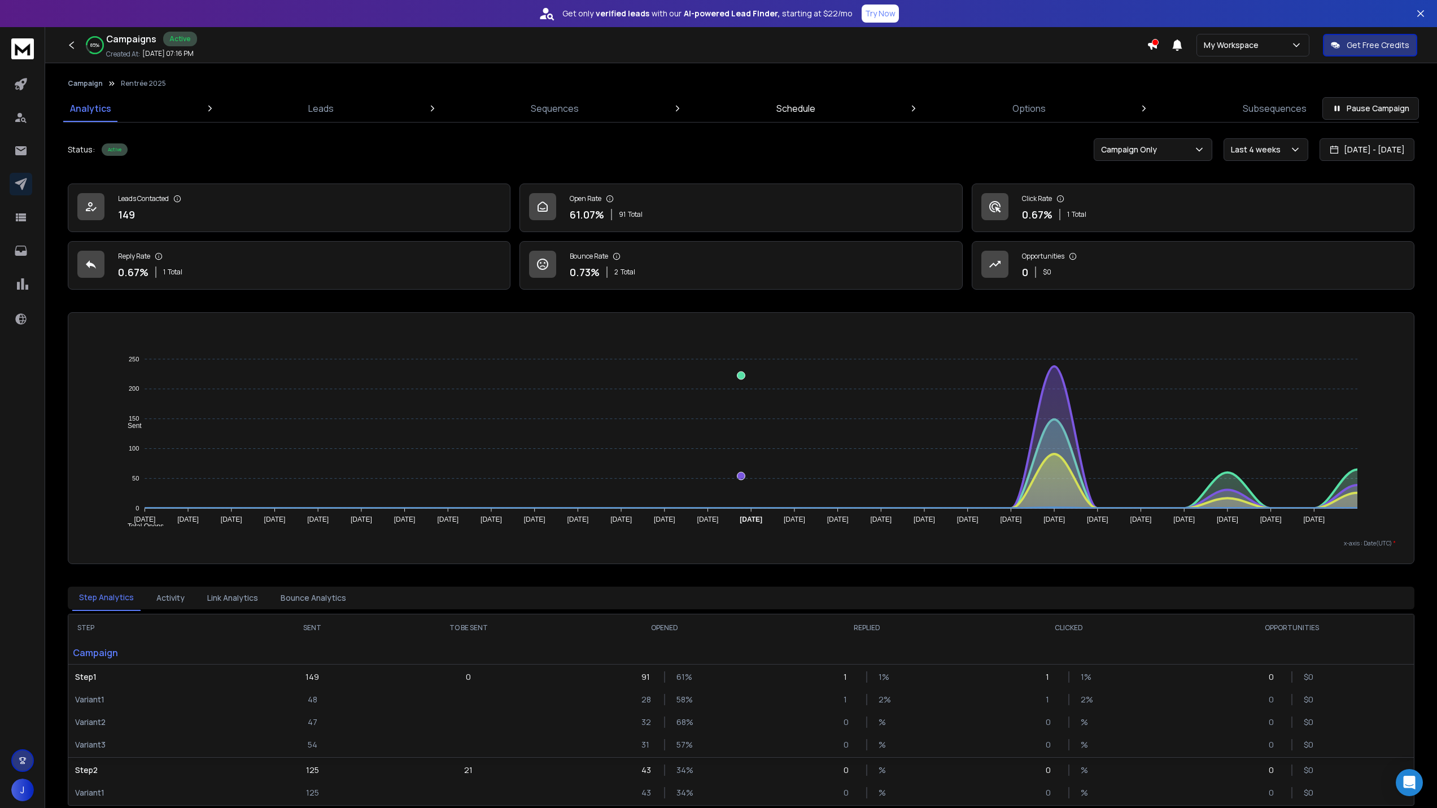
click at [800, 111] on p "Schedule" at bounding box center [796, 109] width 39 height 14
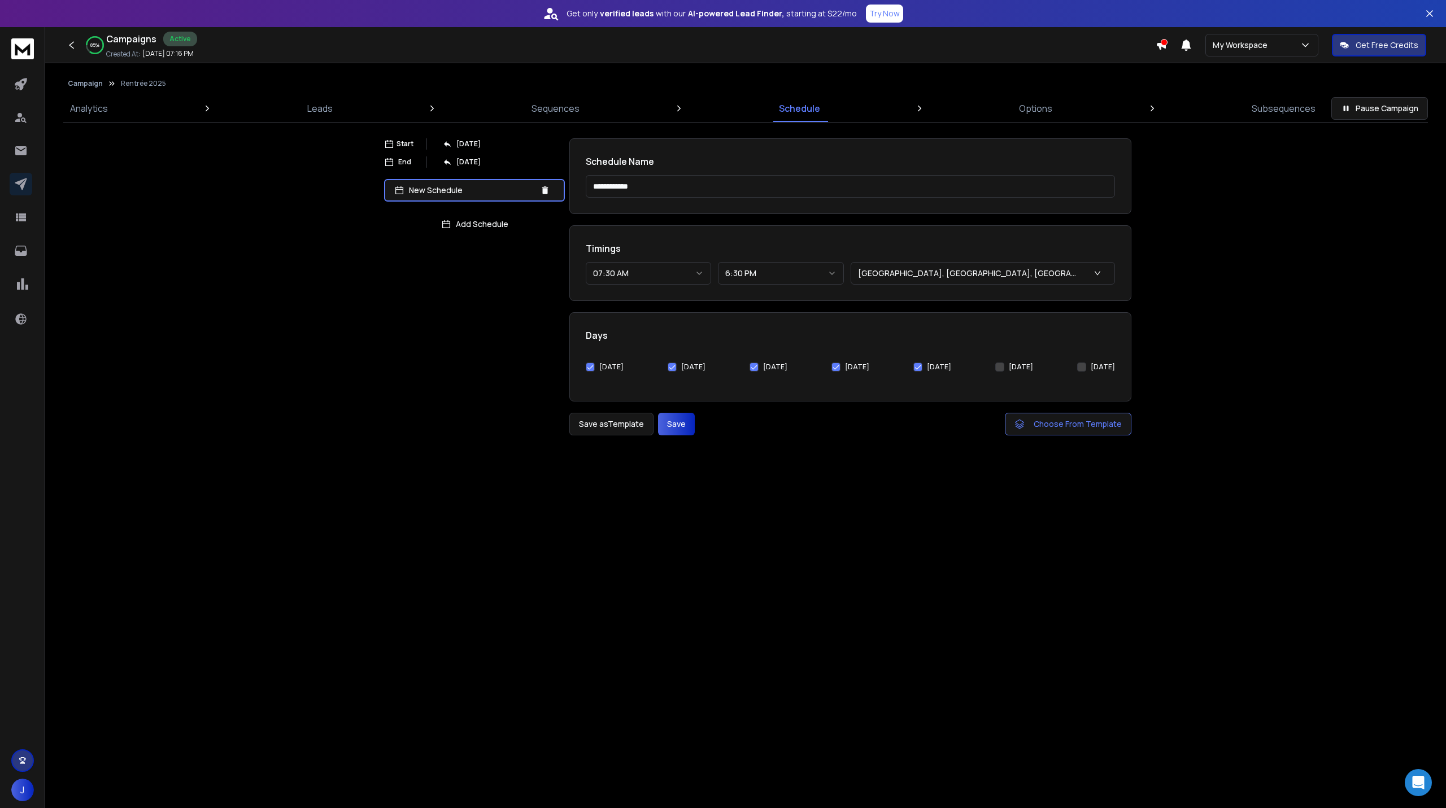
click at [685, 431] on button "Save" at bounding box center [676, 424] width 37 height 23
